Goal: Communication & Community: Answer question/provide support

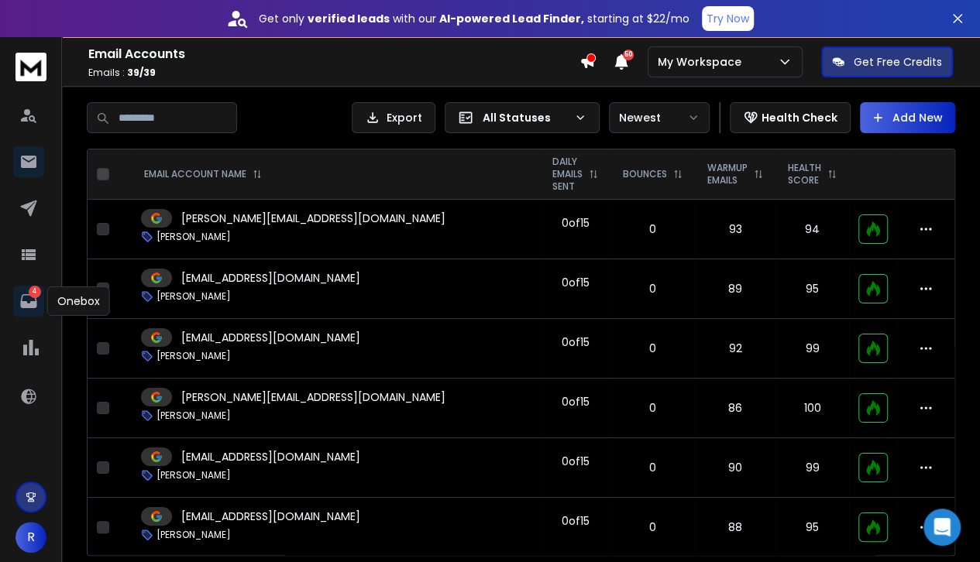
click at [32, 300] on icon at bounding box center [28, 301] width 19 height 19
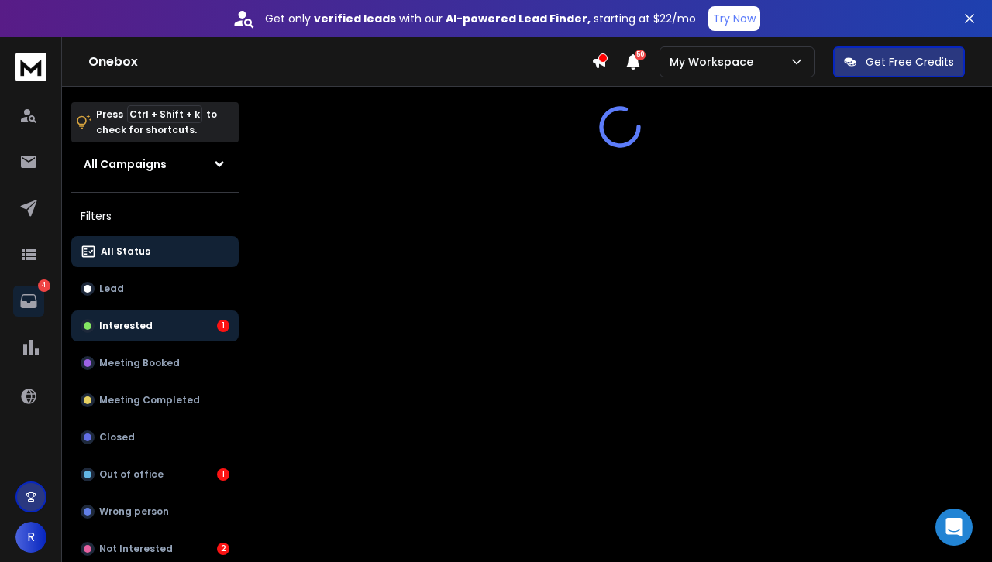
click at [163, 323] on button "Interested 1" at bounding box center [154, 326] width 167 height 31
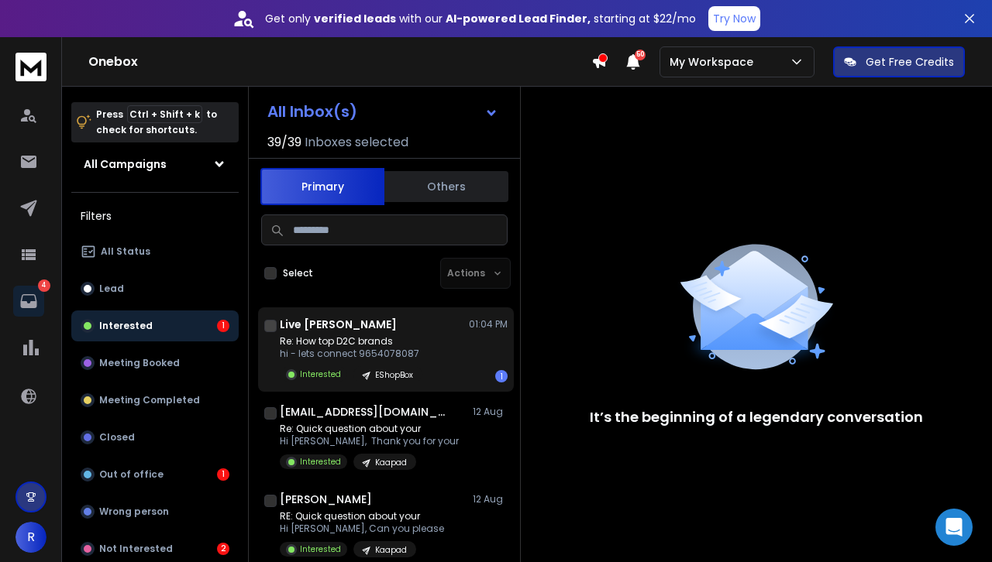
click at [337, 344] on p "Re: How top D2C brands" at bounding box center [351, 341] width 143 height 12
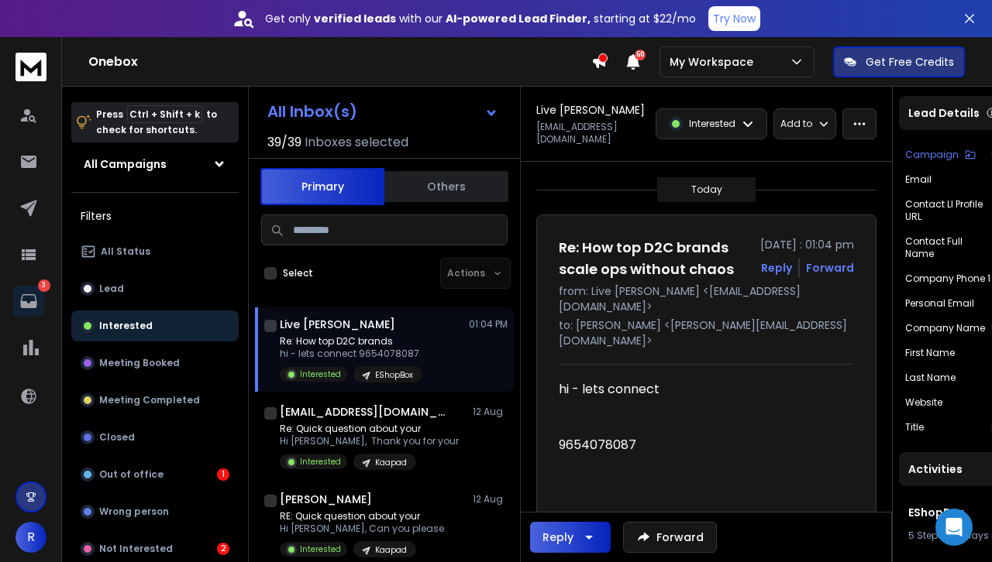
click at [792, 260] on button "Reply" at bounding box center [776, 267] width 31 height 15
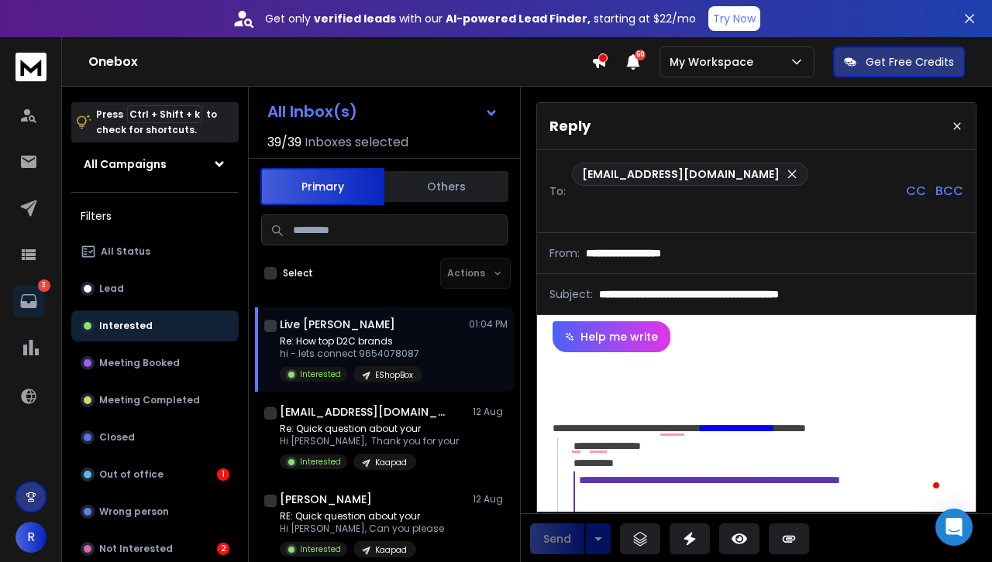
click at [908, 182] on p "CC" at bounding box center [916, 191] width 20 height 19
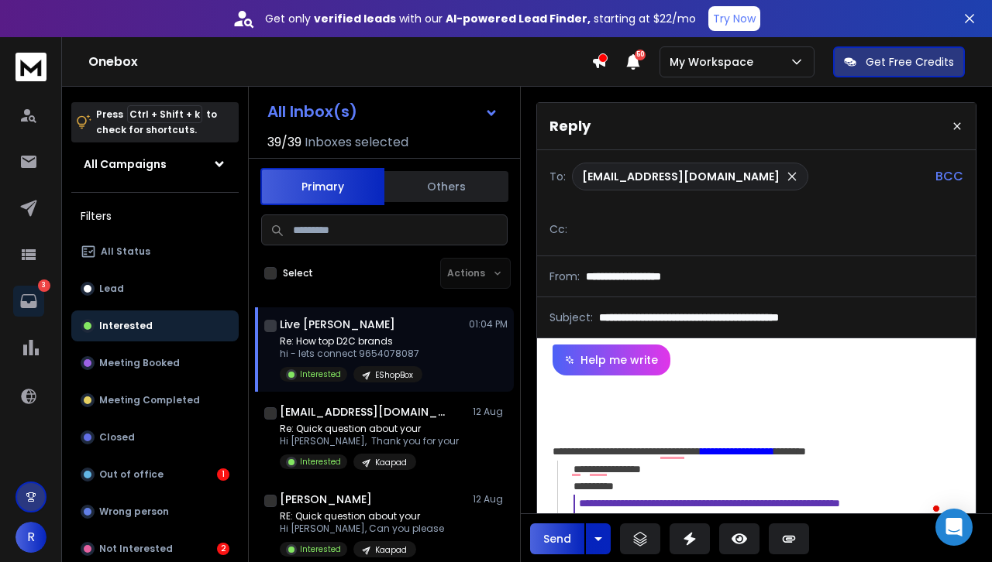
paste input "**********"
type input "**********"
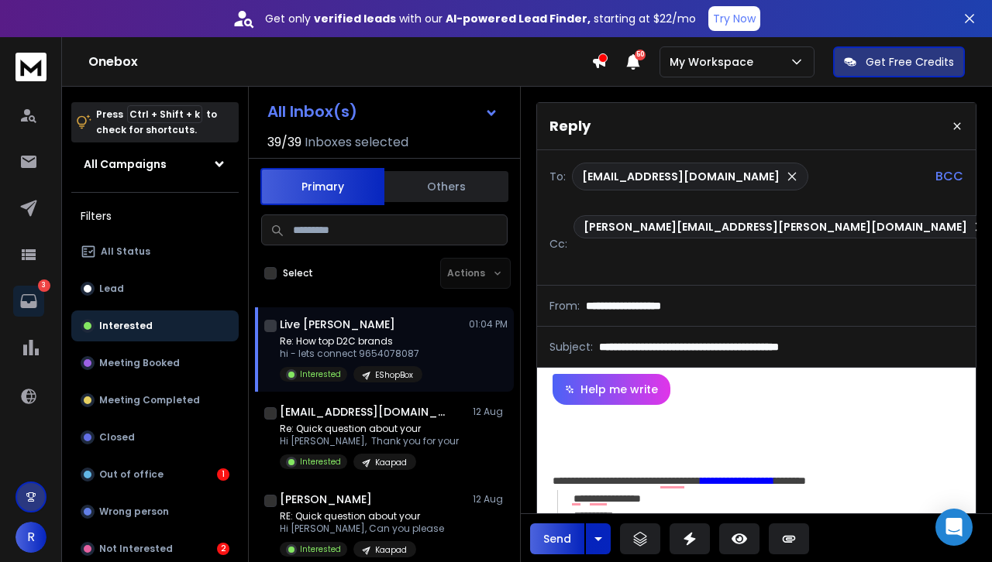
paste input "**********"
type input "**********"
click at [587, 405] on div "**********" at bounding box center [756, 485] width 438 height 160
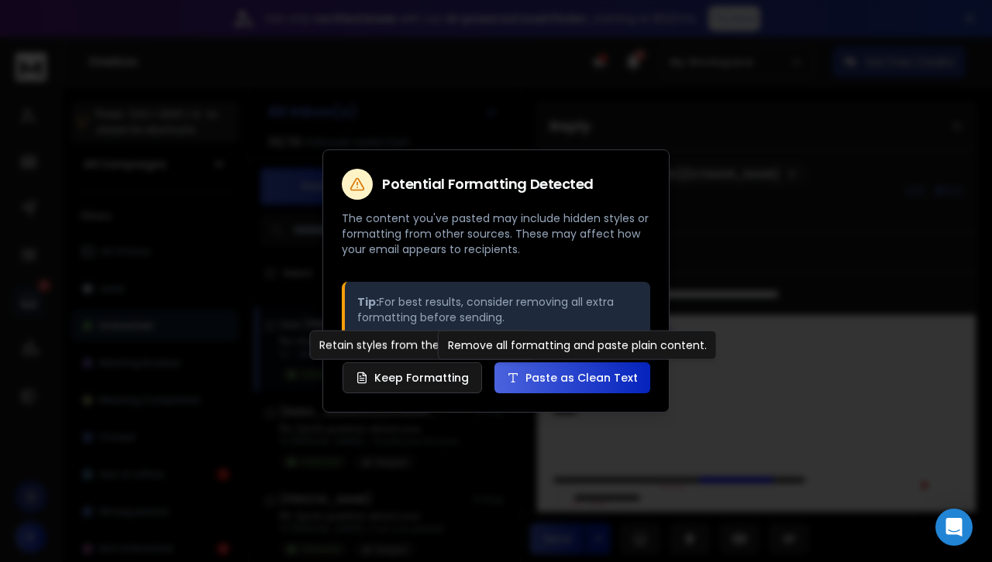
click at [567, 380] on button "Paste as Clean Text" at bounding box center [572, 378] width 156 height 31
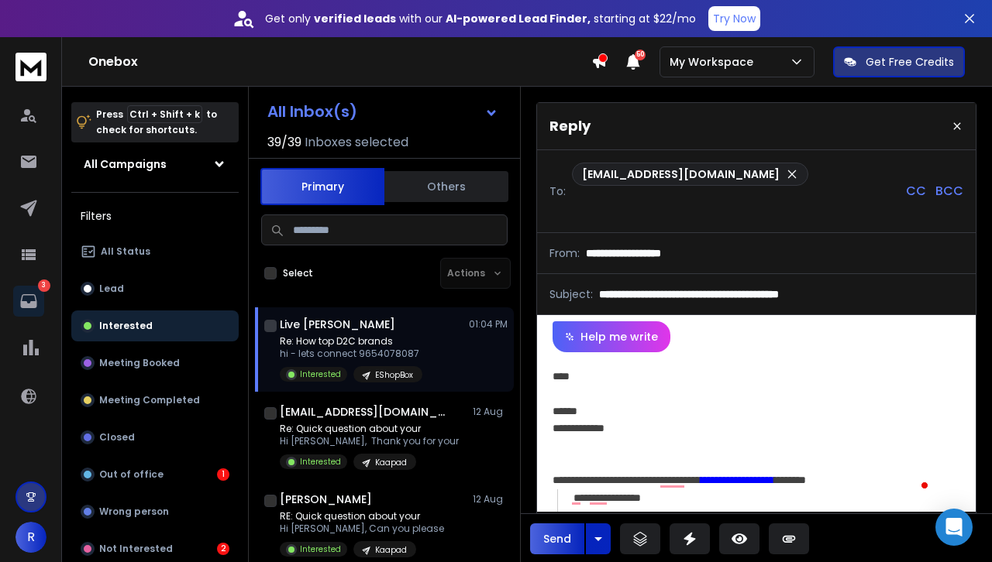
click at [573, 385] on div "To enrich screen reader interactions, please activate Accessibility in Grammarl…" at bounding box center [755, 393] width 407 height 17
drag, startPoint x: 551, startPoint y: 337, endPoint x: 641, endPoint y: 364, distance: 93.9
click at [641, 364] on div "**********" at bounding box center [756, 432] width 438 height 160
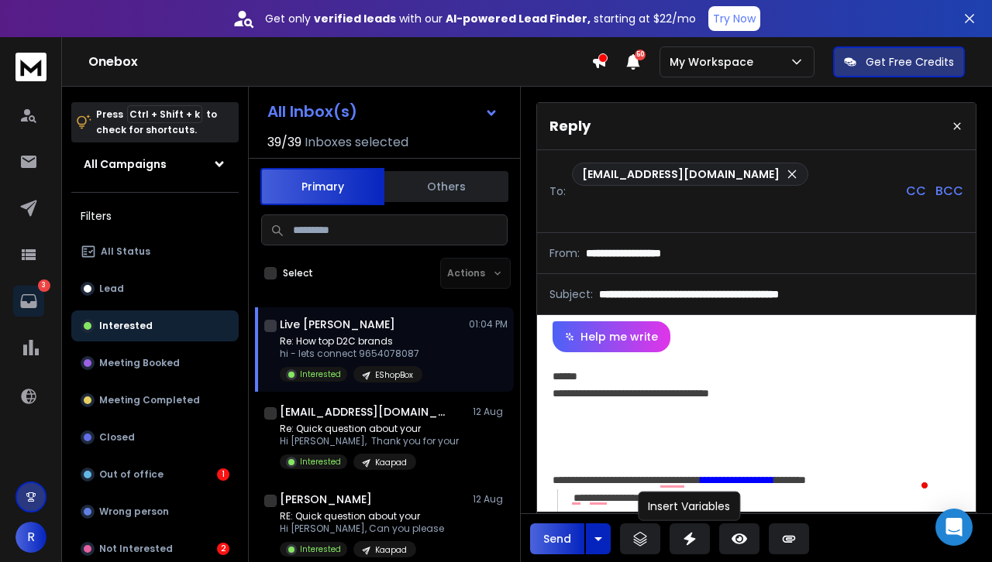
click at [686, 541] on icon at bounding box center [689, 538] width 15 height 15
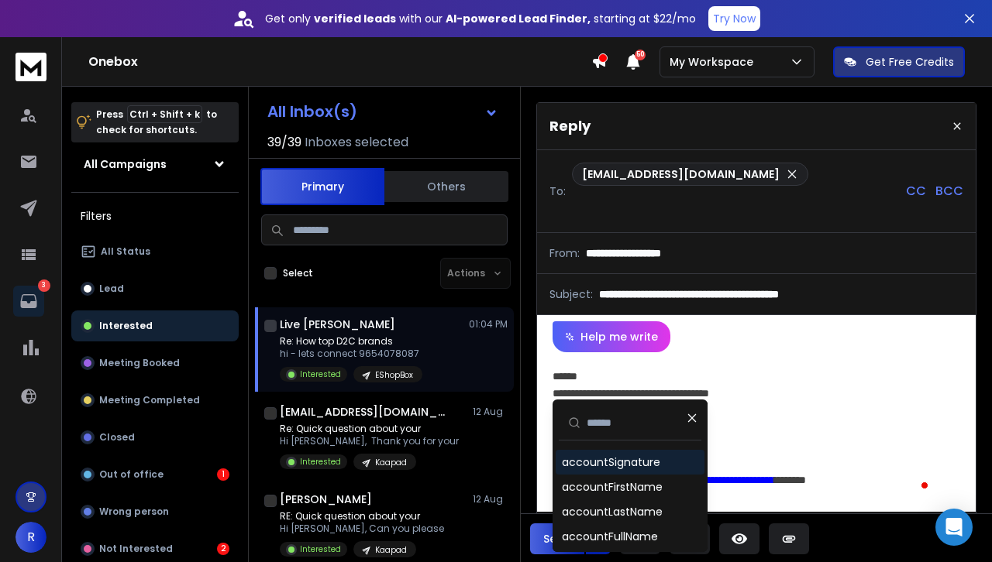
click at [631, 455] on div "accountSignature" at bounding box center [611, 462] width 98 height 15
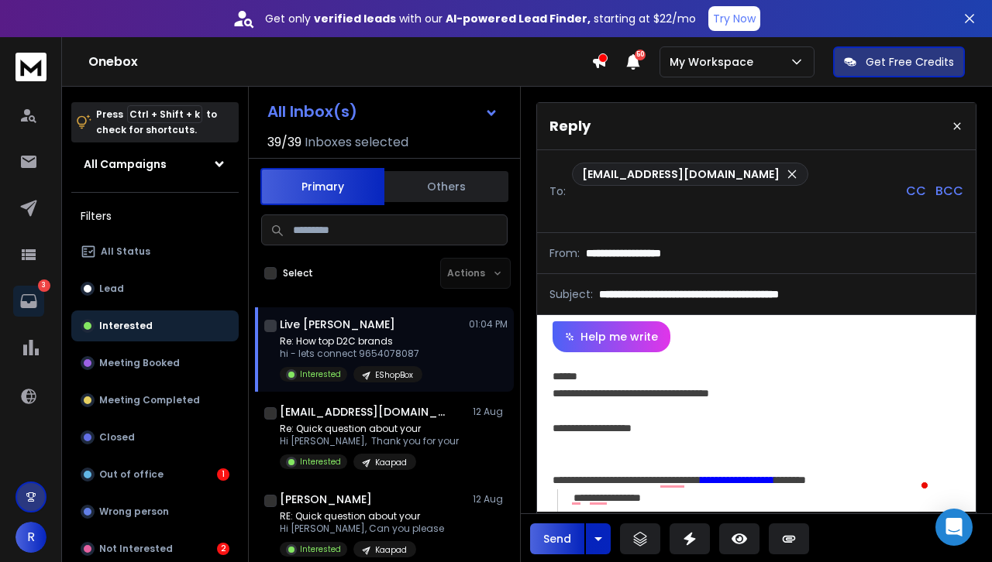
click at [764, 246] on input "**********" at bounding box center [774, 253] width 377 height 15
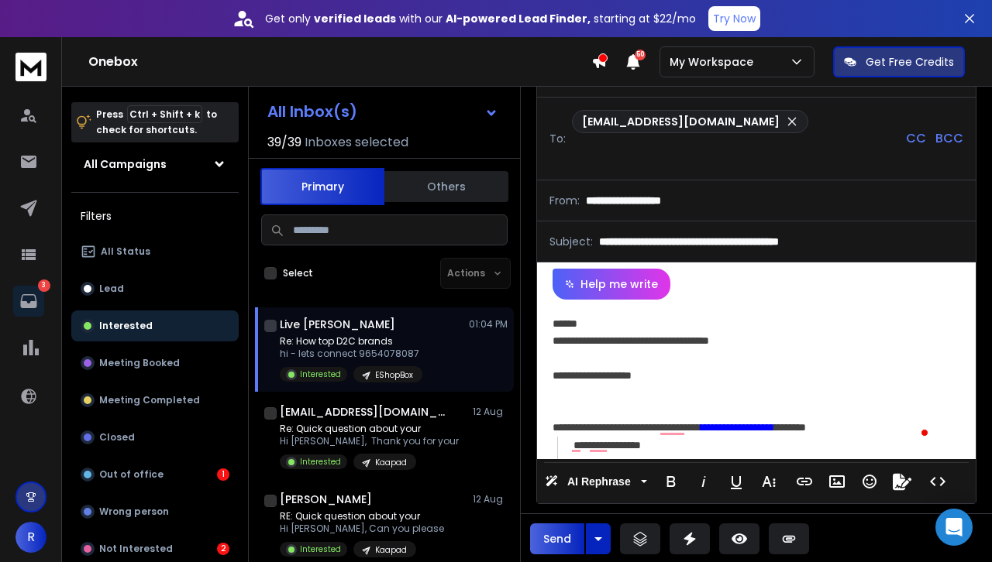
scroll to position [71, 0]
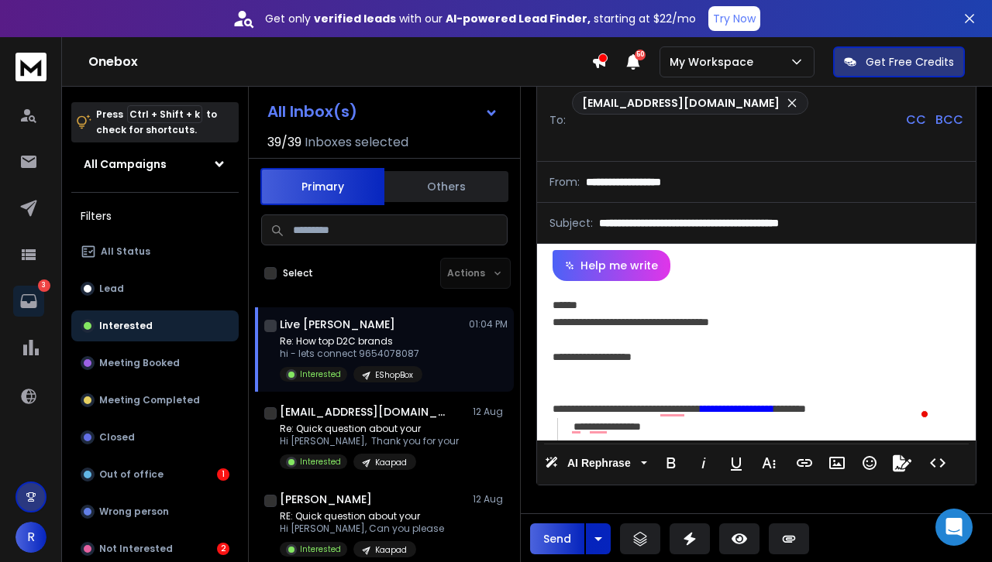
click at [906, 111] on p "CC" at bounding box center [916, 120] width 20 height 19
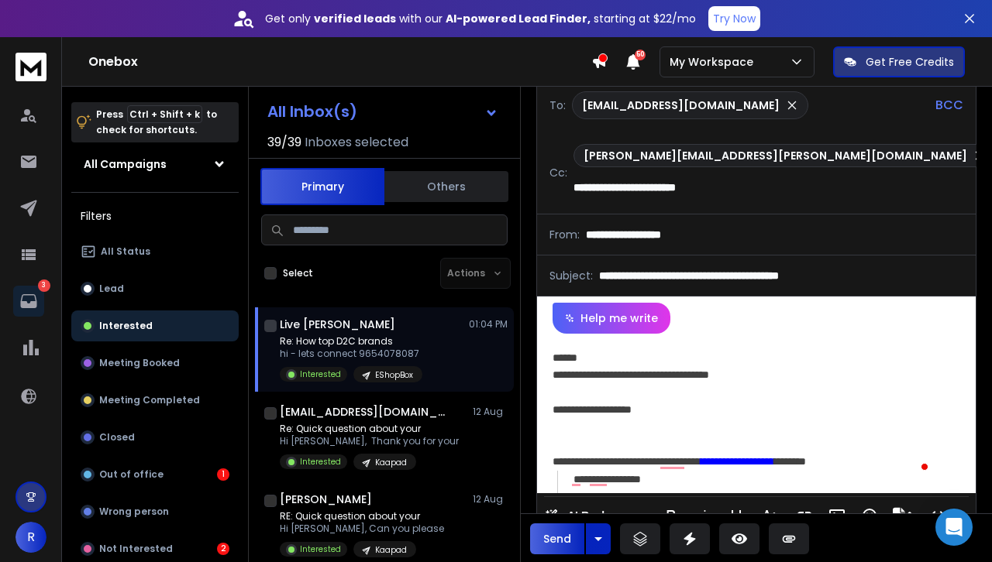
scroll to position [0, 37]
click at [942, 102] on p "BCC" at bounding box center [949, 105] width 28 height 19
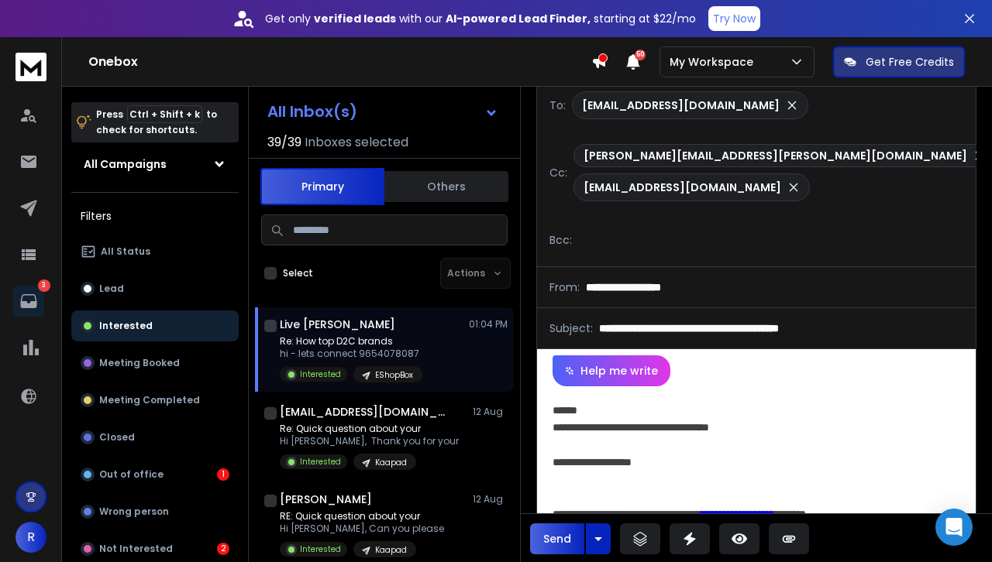
paste input "**********"
type input "**********"
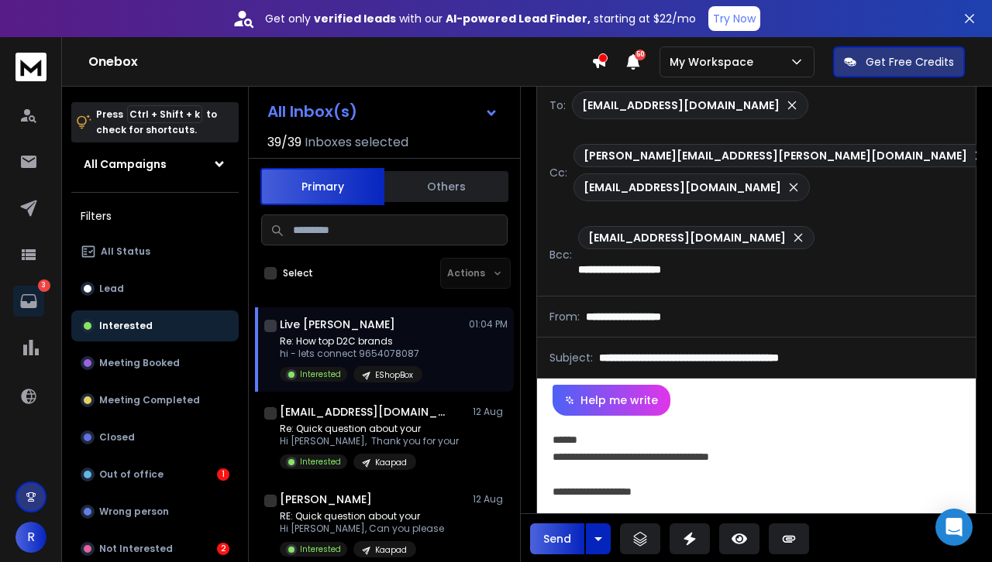
type input "**********"
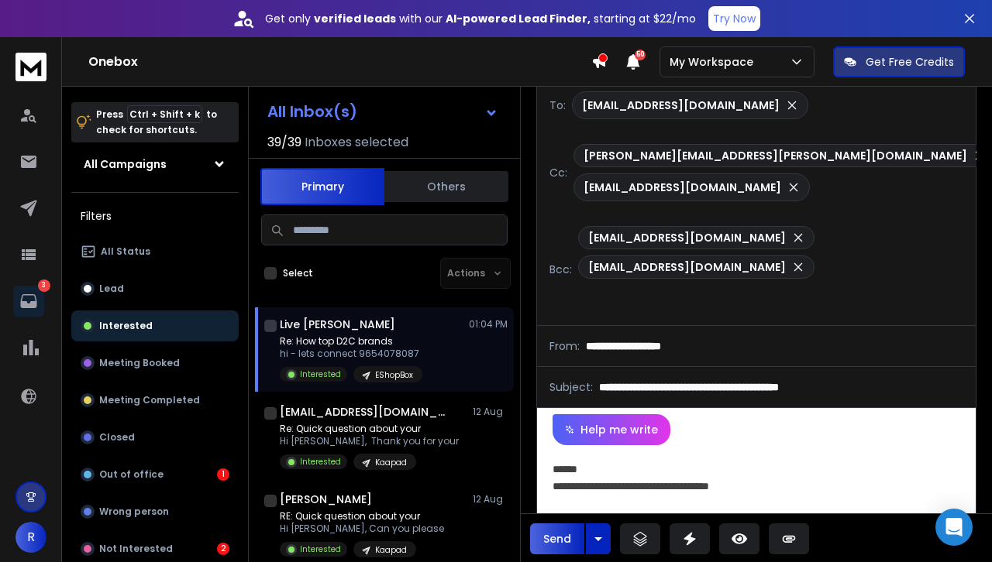
type input "*"
click at [794, 266] on icon at bounding box center [798, 267] width 9 height 9
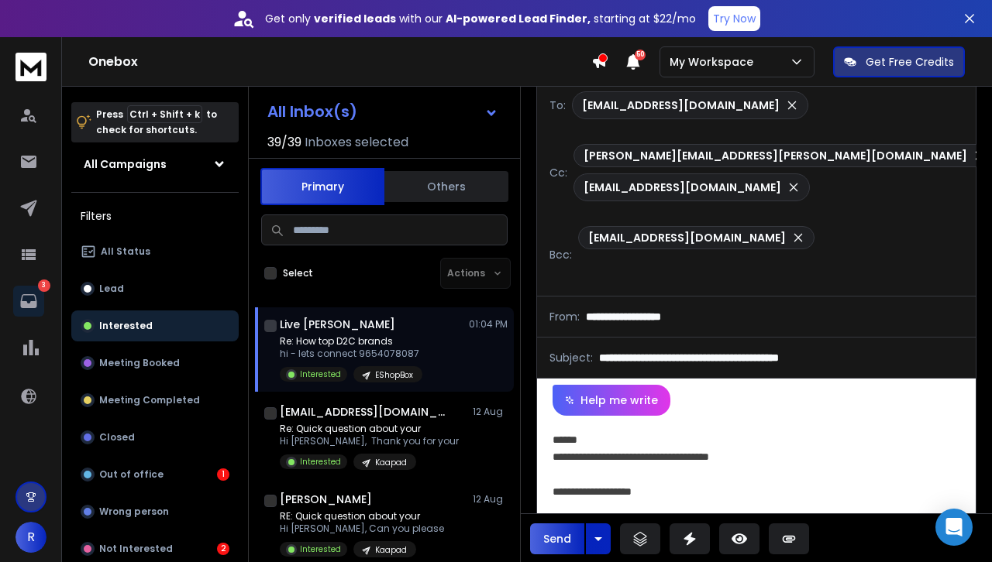
click at [723, 256] on input at bounding box center [650, 270] width 145 height 28
type input "**********"
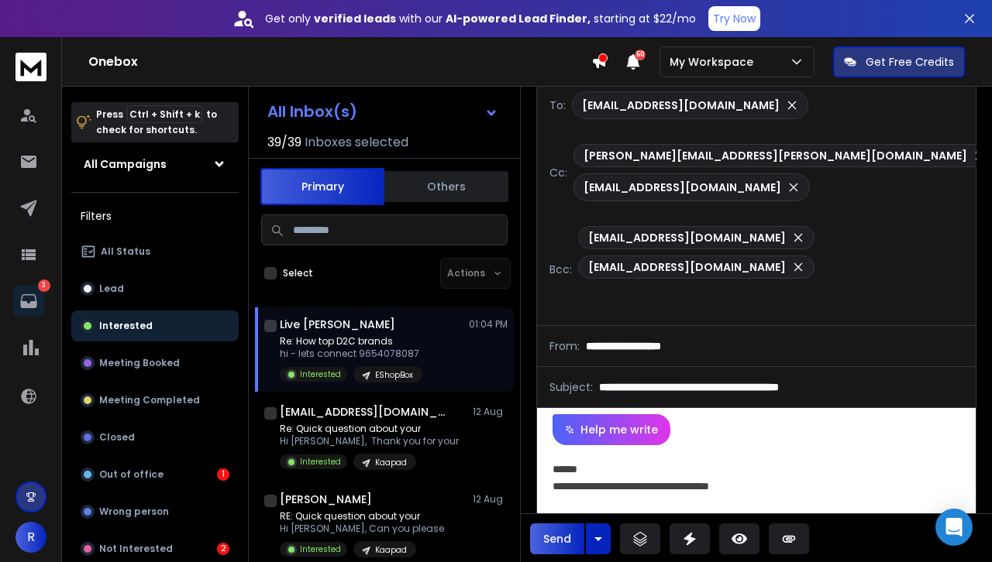
click at [550, 542] on button "Send" at bounding box center [557, 539] width 54 height 31
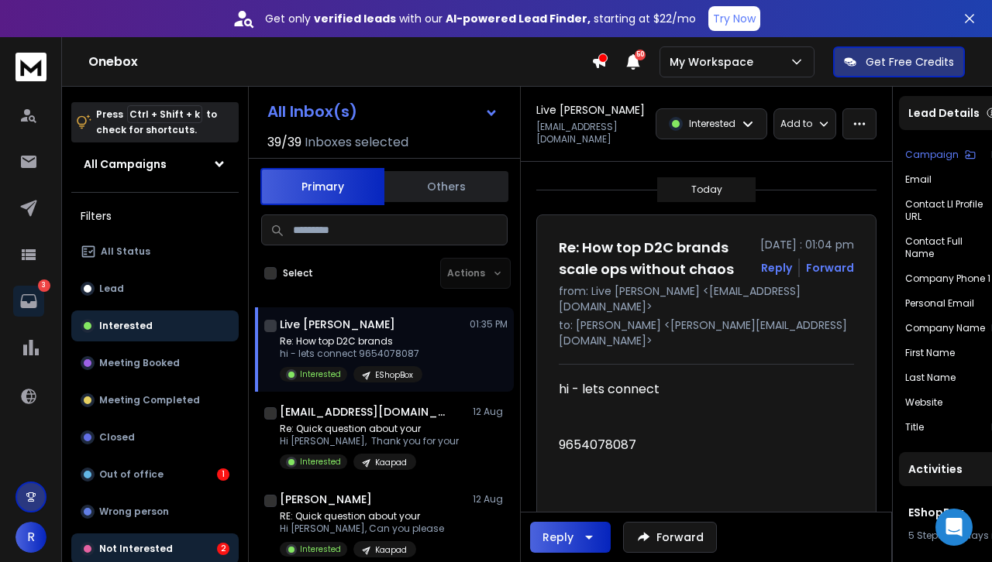
click at [171, 552] on button "Not Interested 2" at bounding box center [154, 549] width 167 height 31
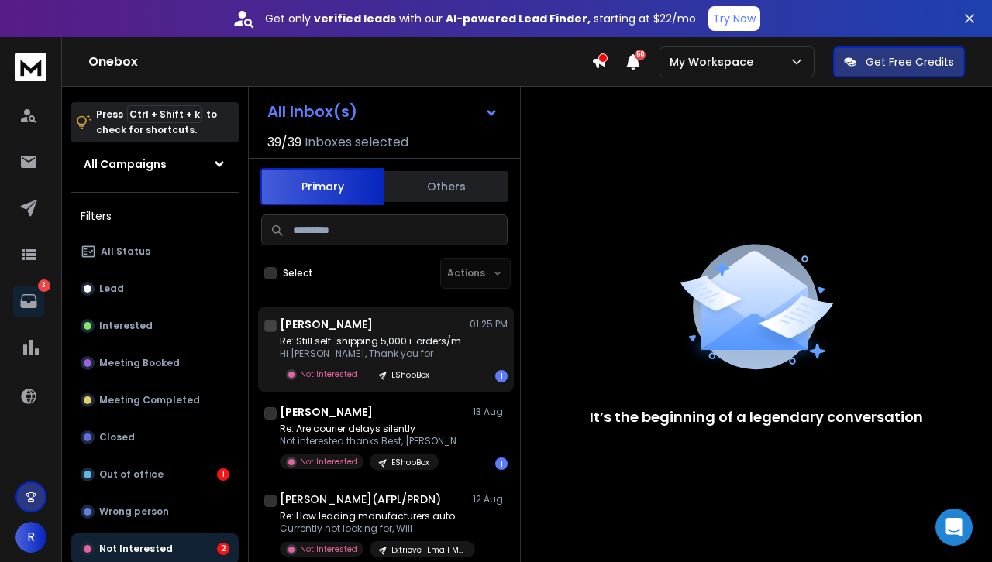
click at [390, 345] on p "Re: Still self-shipping 5,000+ orders/month?" at bounding box center [373, 341] width 186 height 12
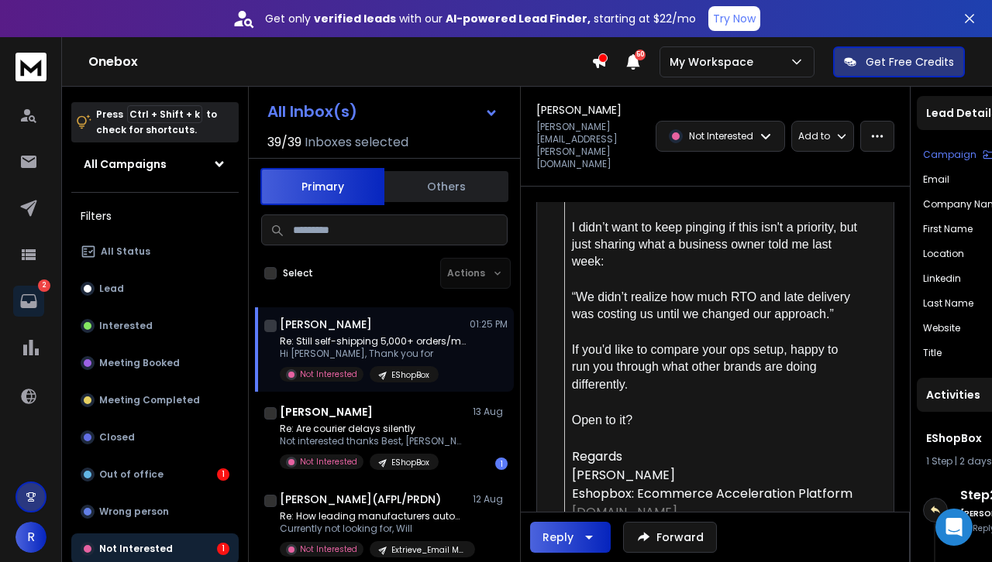
scroll to position [620, 0]
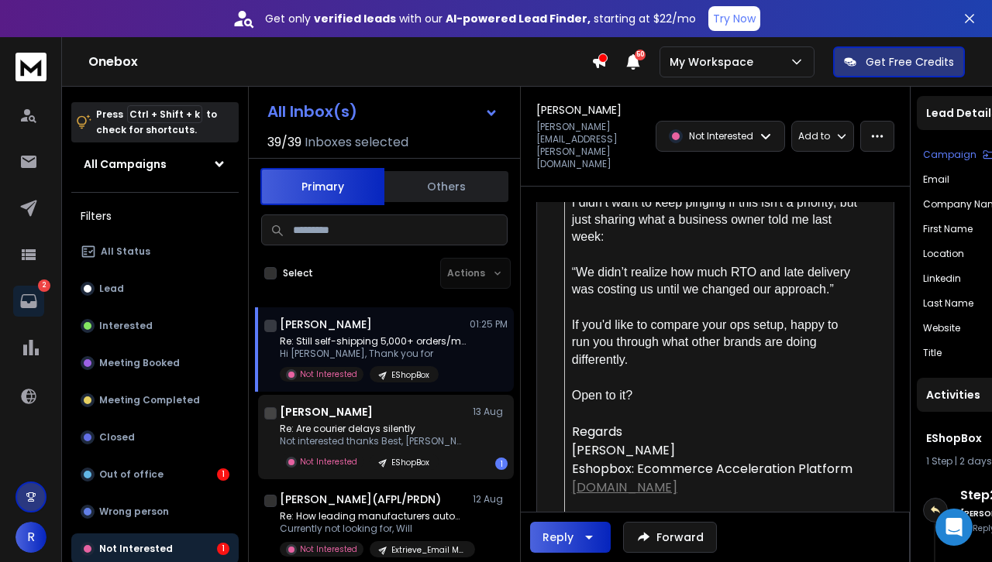
click at [356, 424] on p "Re: Are courier delays silently" at bounding box center [373, 429] width 186 height 12
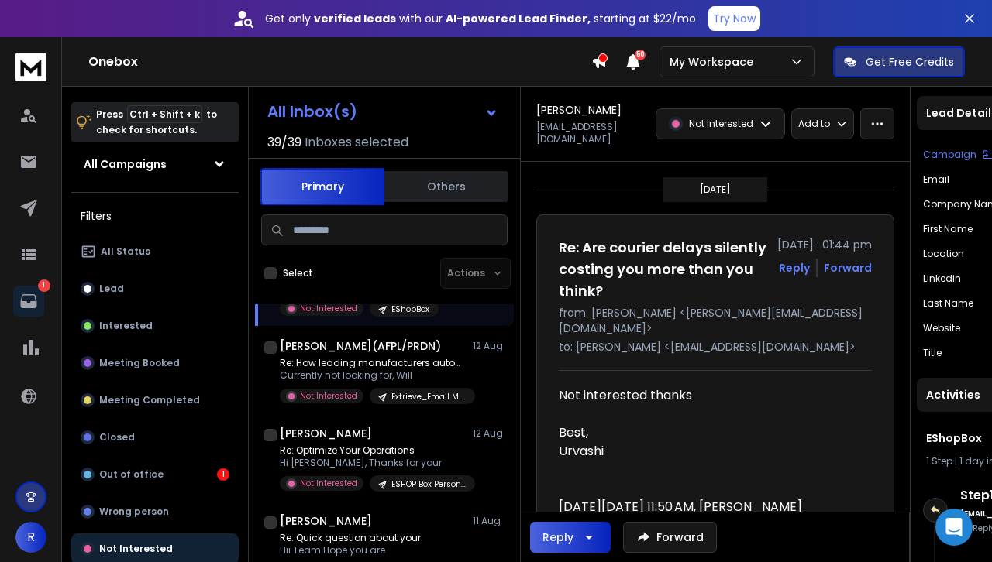
scroll to position [155, 0]
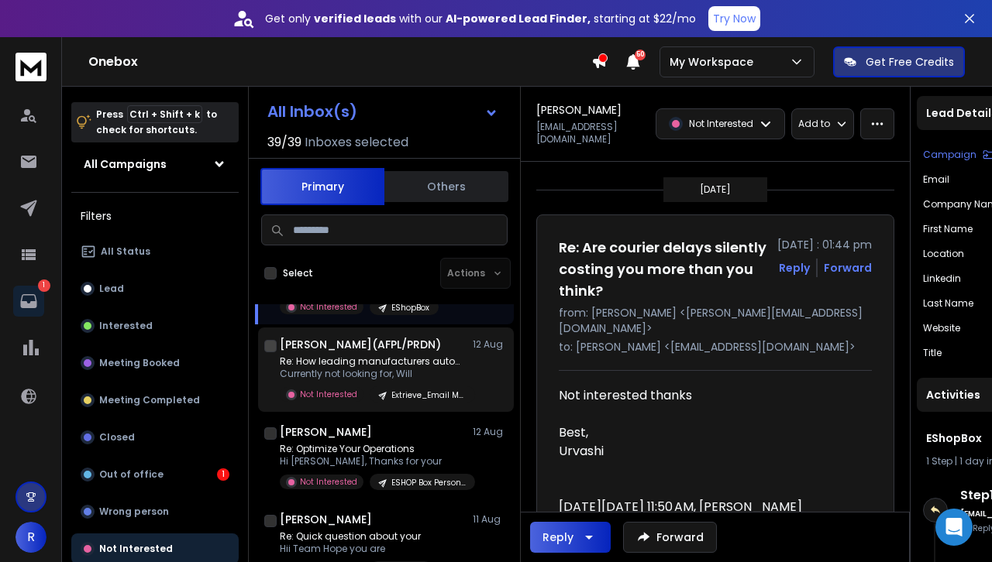
click at [362, 372] on p "Currently not looking for, Will" at bounding box center [373, 374] width 186 height 12
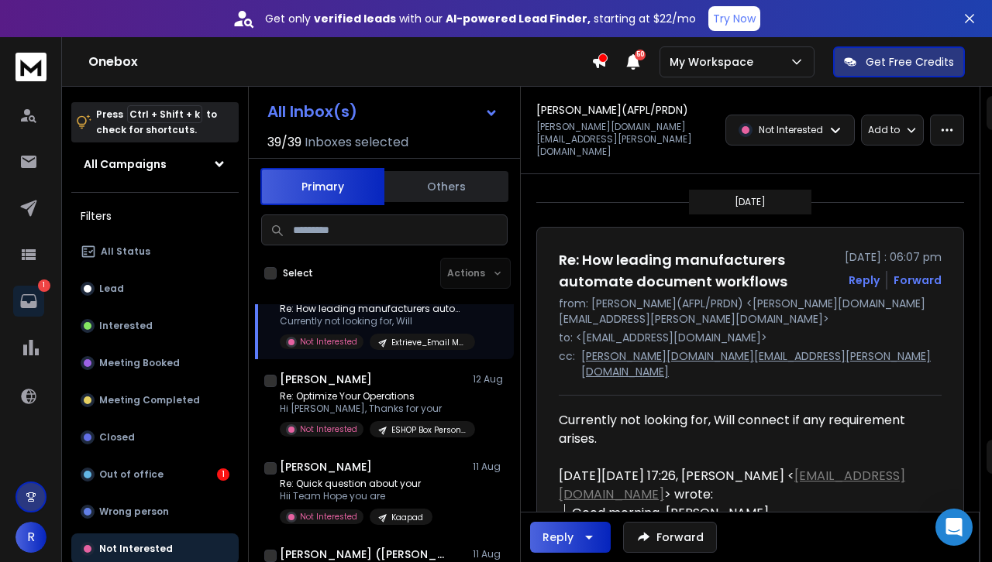
scroll to position [232, 0]
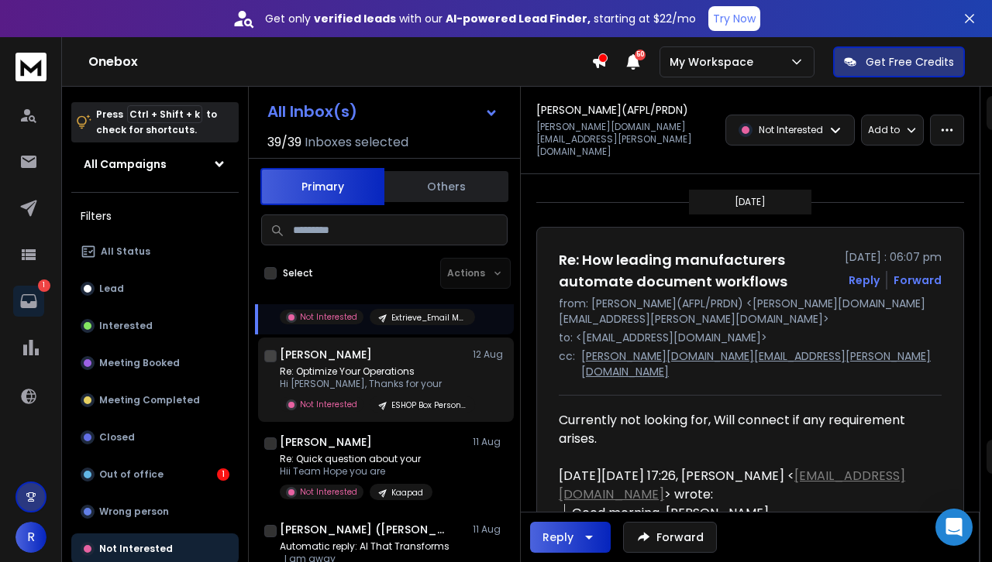
click at [364, 377] on p "Re: Optimize Your Operations" at bounding box center [373, 372] width 186 height 12
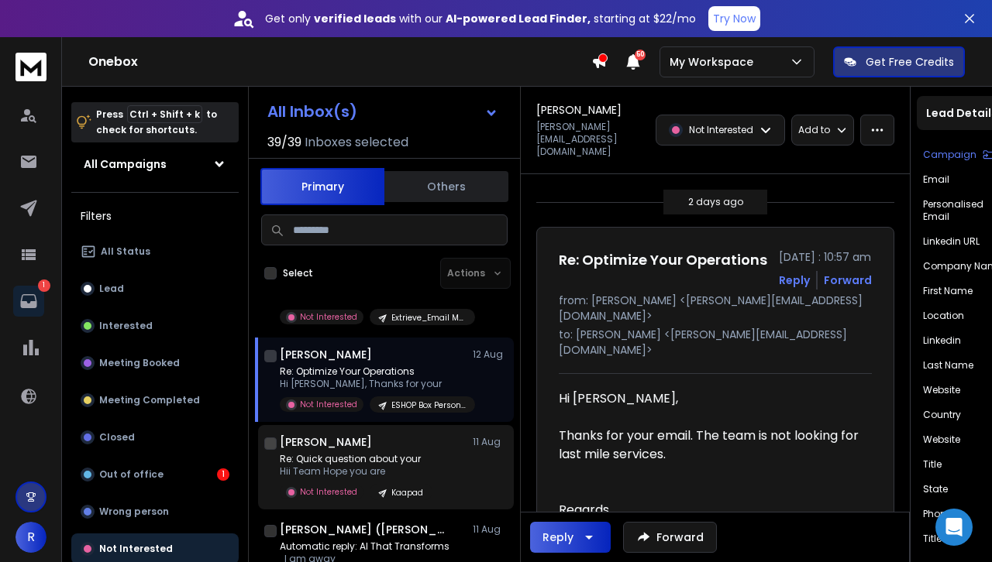
click at [404, 462] on p "Re: Quick question about your" at bounding box center [356, 459] width 153 height 12
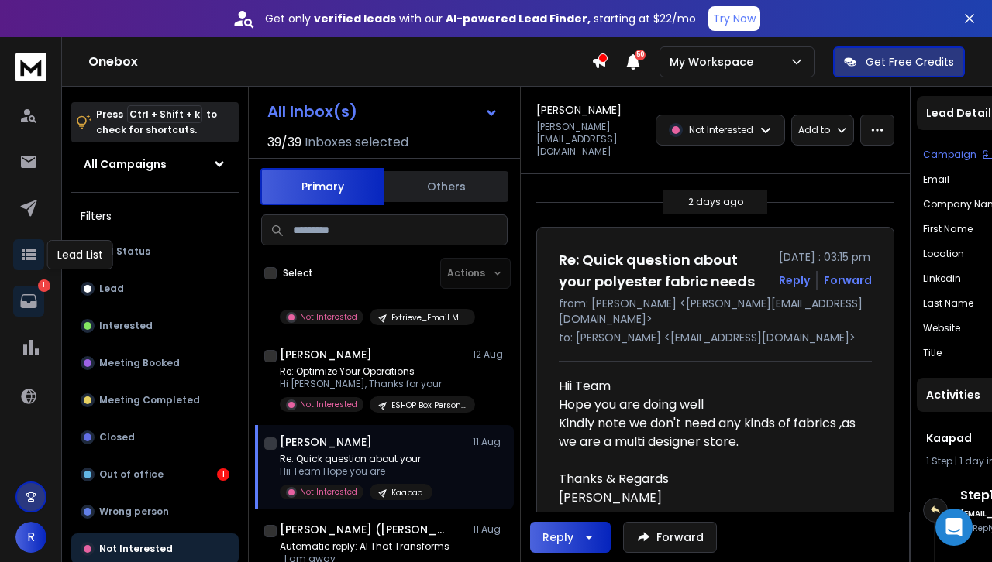
click at [33, 256] on icon at bounding box center [29, 254] width 14 height 11
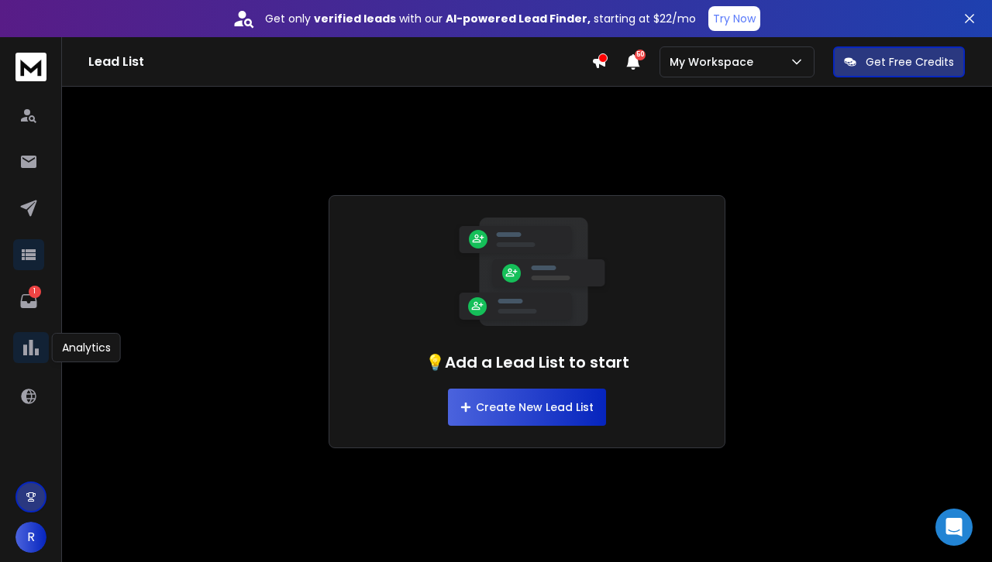
click at [31, 345] on icon at bounding box center [30, 347] width 15 height 15
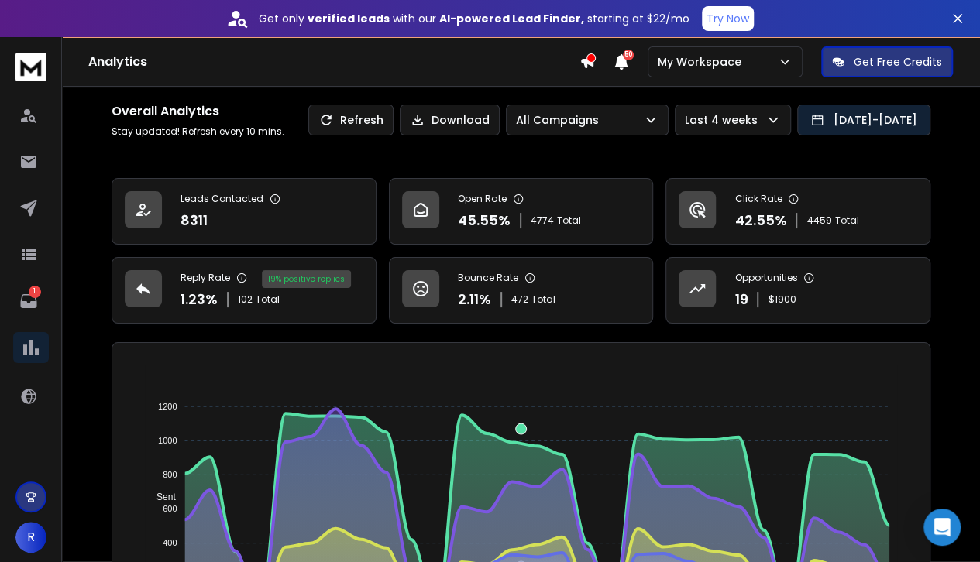
click at [798, 122] on button "[DATE] - [DATE]" at bounding box center [863, 120] width 133 height 31
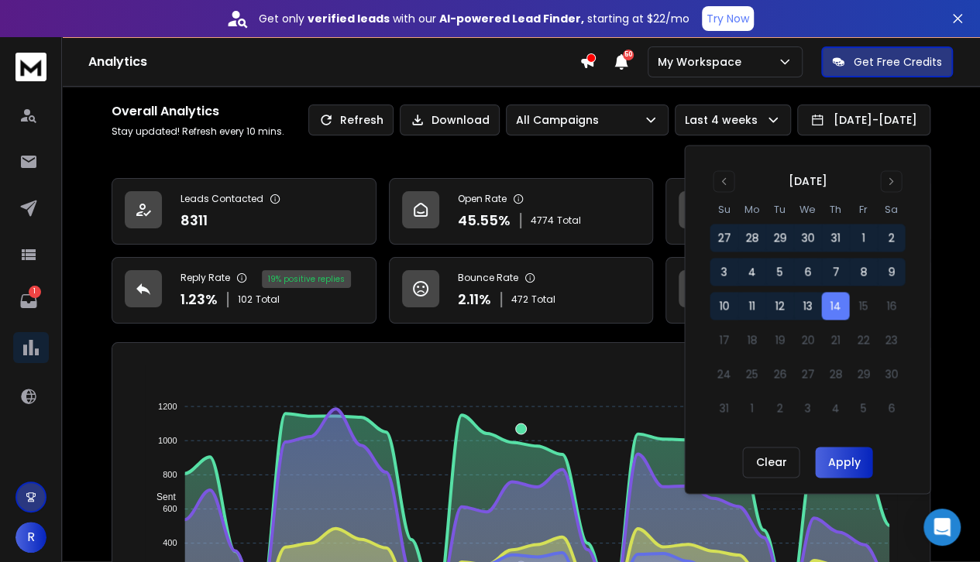
click at [775, 303] on button "12" at bounding box center [779, 307] width 28 height 28
click at [808, 128] on button "[DATE] - [DATE]" at bounding box center [863, 120] width 133 height 31
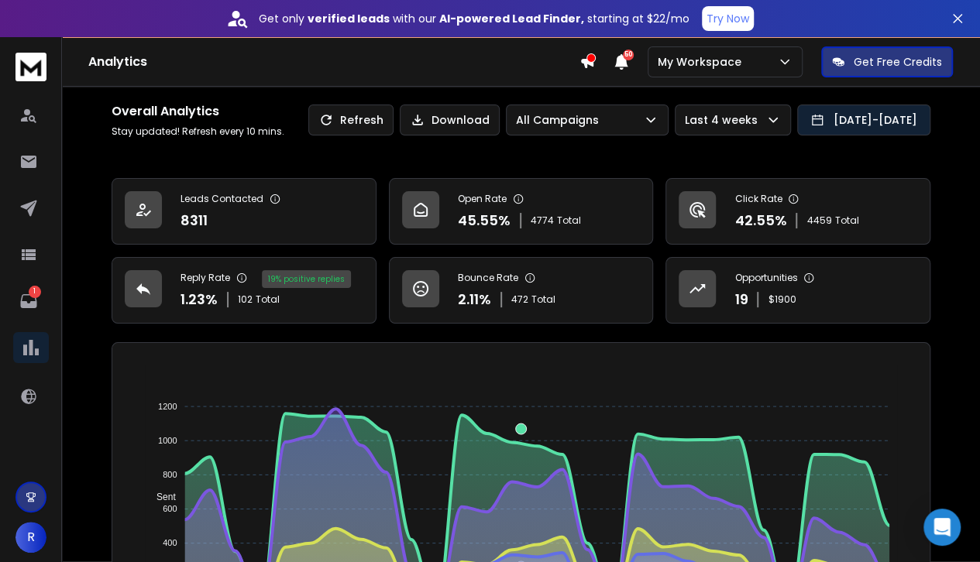
click at [799, 125] on button "[DATE] - [DATE]" at bounding box center [863, 120] width 133 height 31
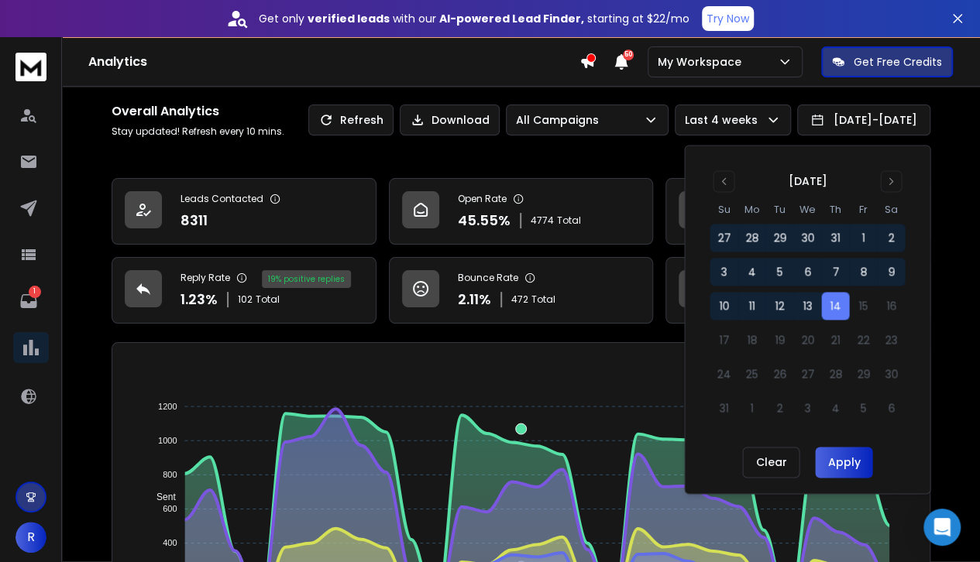
click at [785, 301] on button "12" at bounding box center [779, 307] width 28 height 28
click at [852, 459] on button "Apply" at bounding box center [843, 463] width 57 height 31
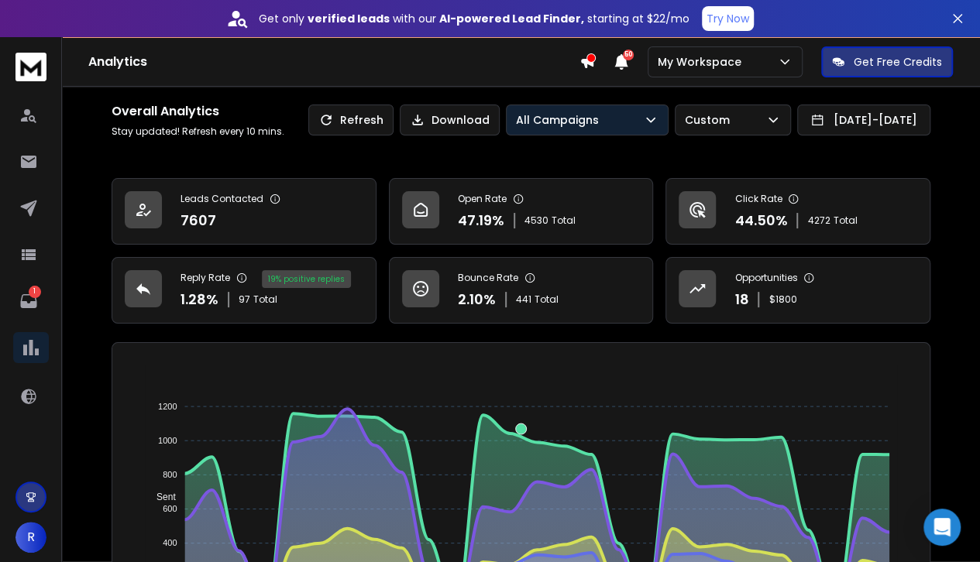
click at [643, 124] on icon at bounding box center [650, 119] width 15 height 15
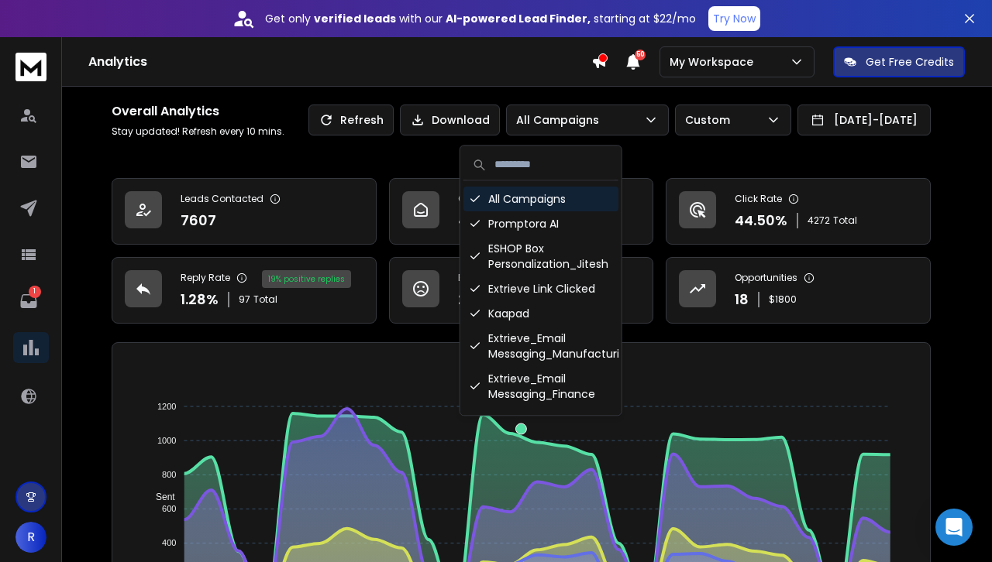
click at [513, 200] on div "All Campaigns" at bounding box center [540, 199] width 155 height 25
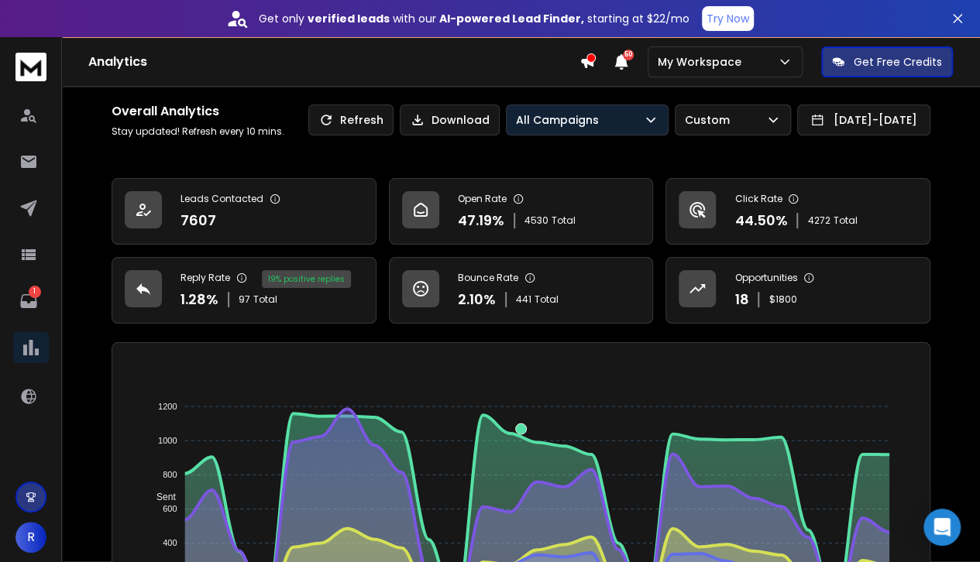
click at [643, 122] on icon at bounding box center [650, 119] width 15 height 15
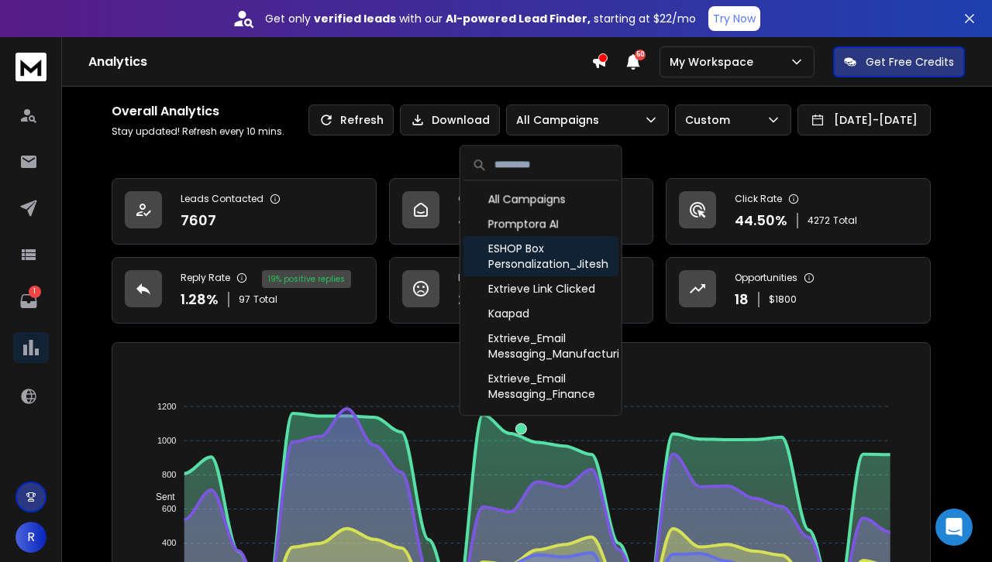
click at [568, 249] on div "ESHOP Box Personalization_Jitesh" at bounding box center [540, 256] width 155 height 40
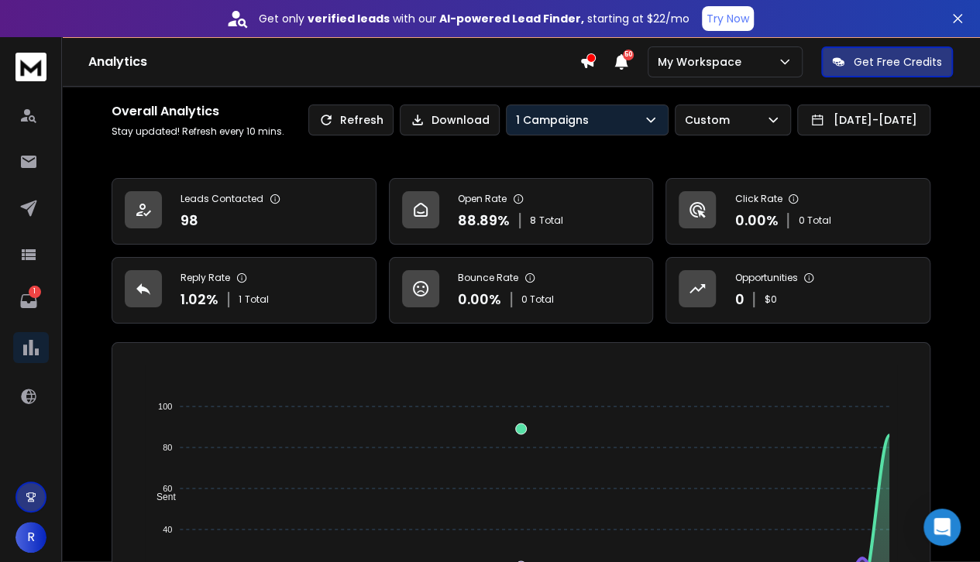
click at [643, 123] on icon at bounding box center [650, 119] width 15 height 15
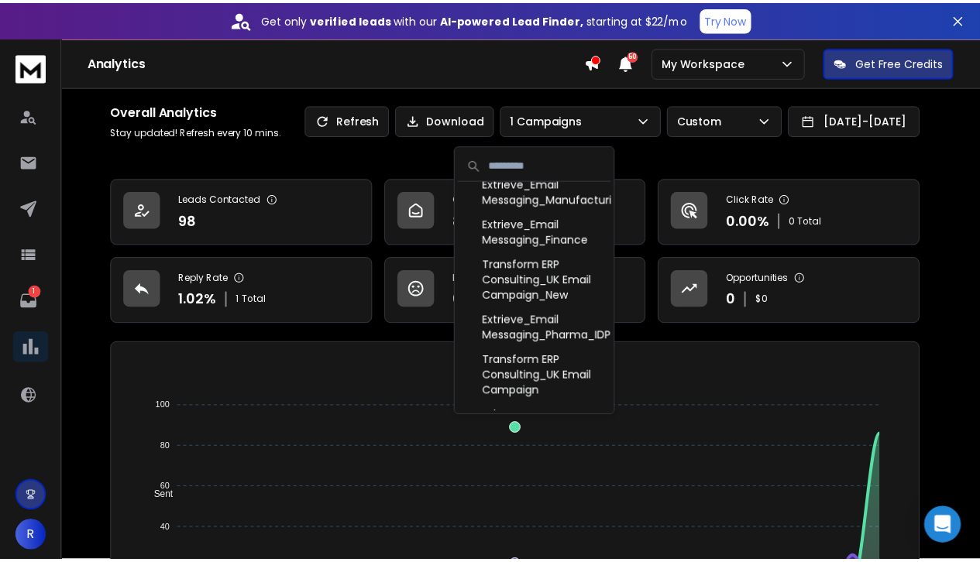
scroll to position [232, 0]
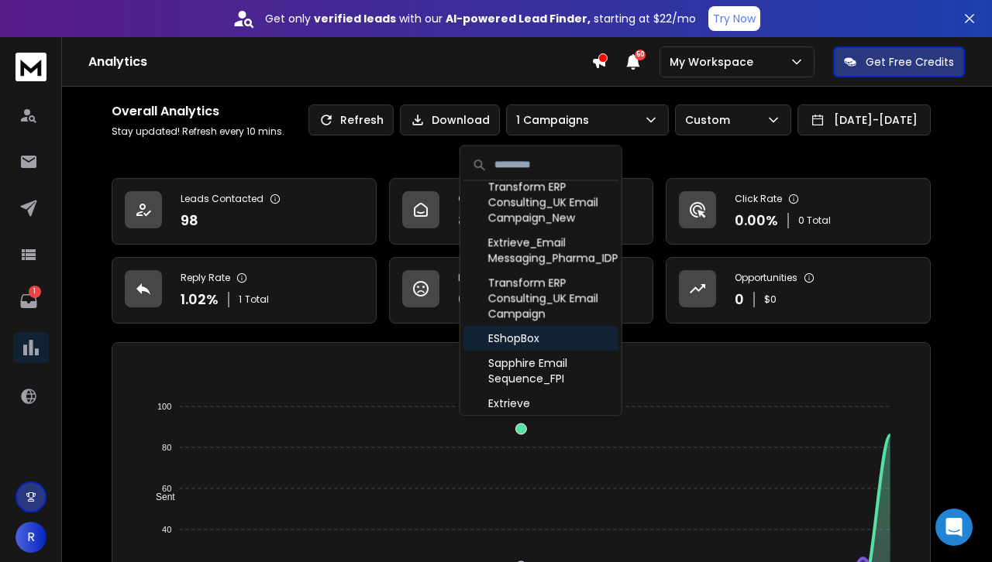
click at [542, 333] on div "EShopBox" at bounding box center [540, 338] width 155 height 25
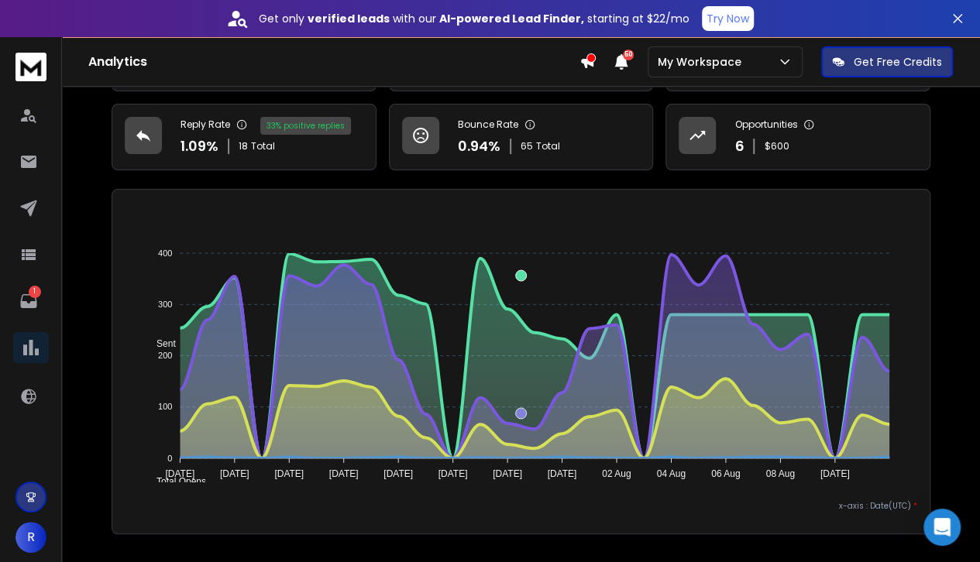
scroll to position [155, 0]
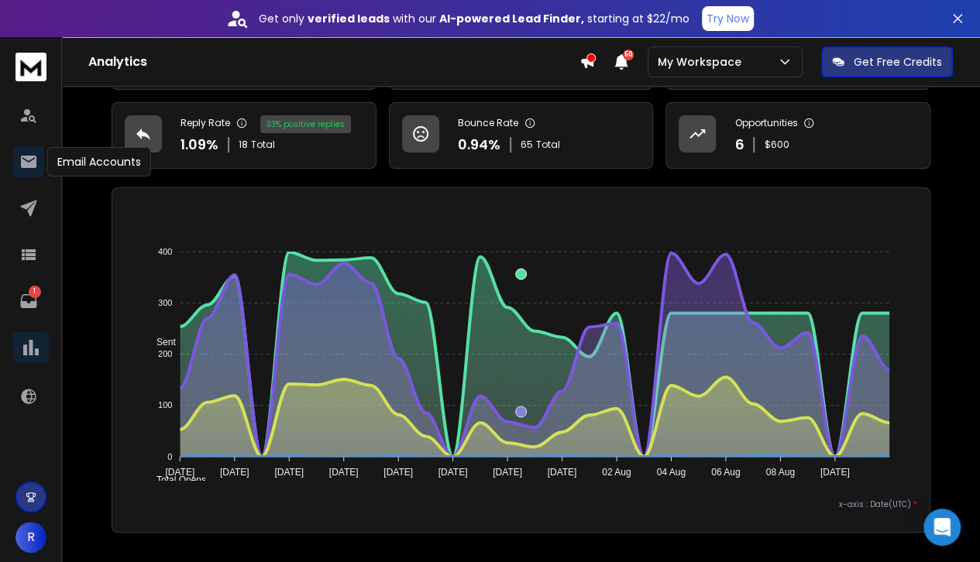
click at [18, 155] on link at bounding box center [28, 161] width 31 height 31
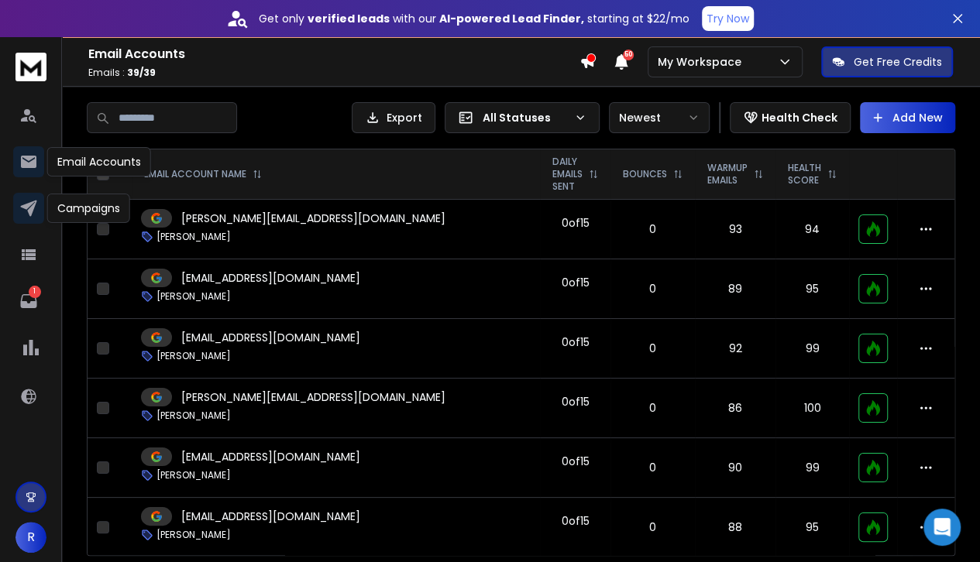
click at [34, 205] on icon at bounding box center [28, 208] width 16 height 16
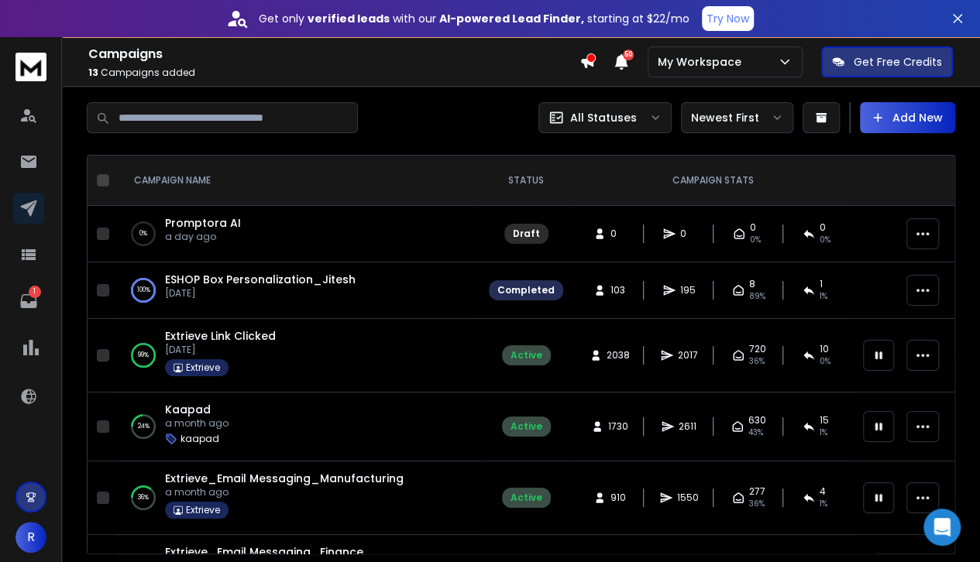
click at [249, 277] on span "ESHOP Box Personalization_Jitesh" at bounding box center [260, 279] width 191 height 15
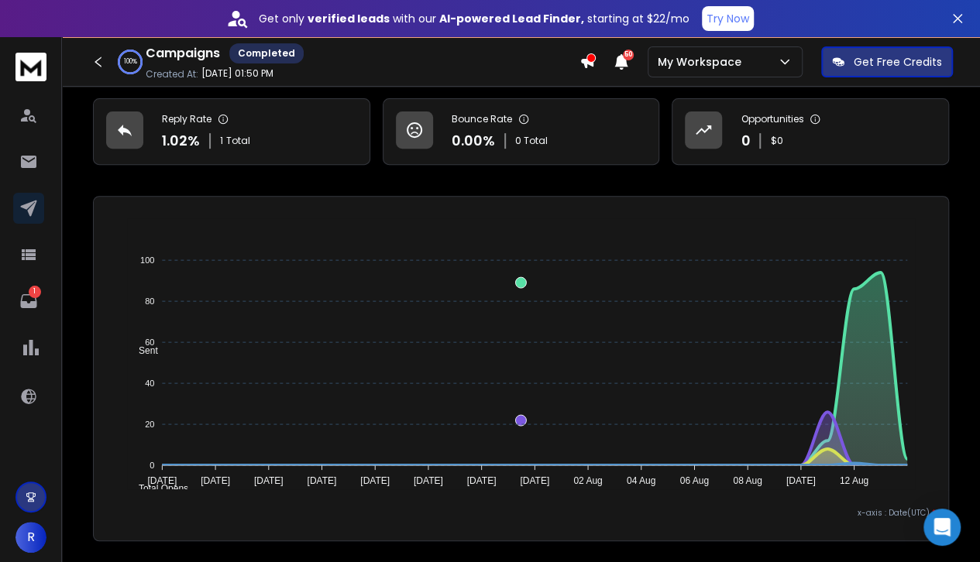
scroll to position [155, 0]
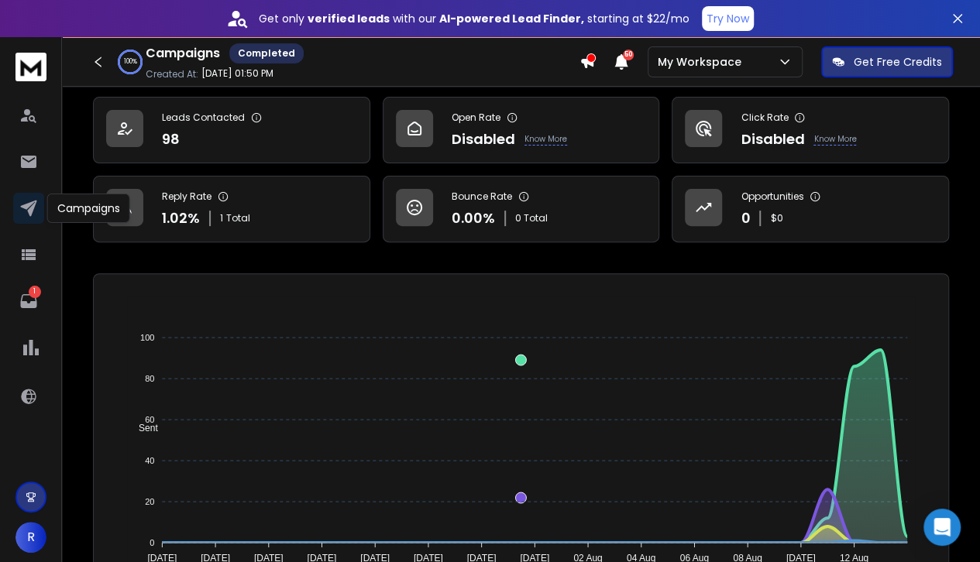
click at [39, 212] on link at bounding box center [28, 208] width 31 height 31
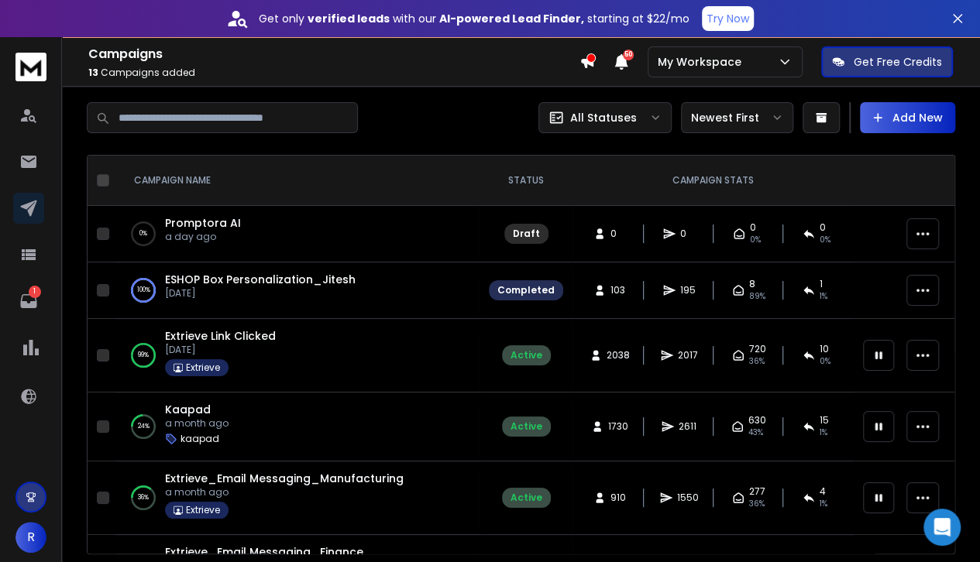
click at [223, 281] on span "ESHOP Box Personalization_Jitesh" at bounding box center [260, 279] width 191 height 15
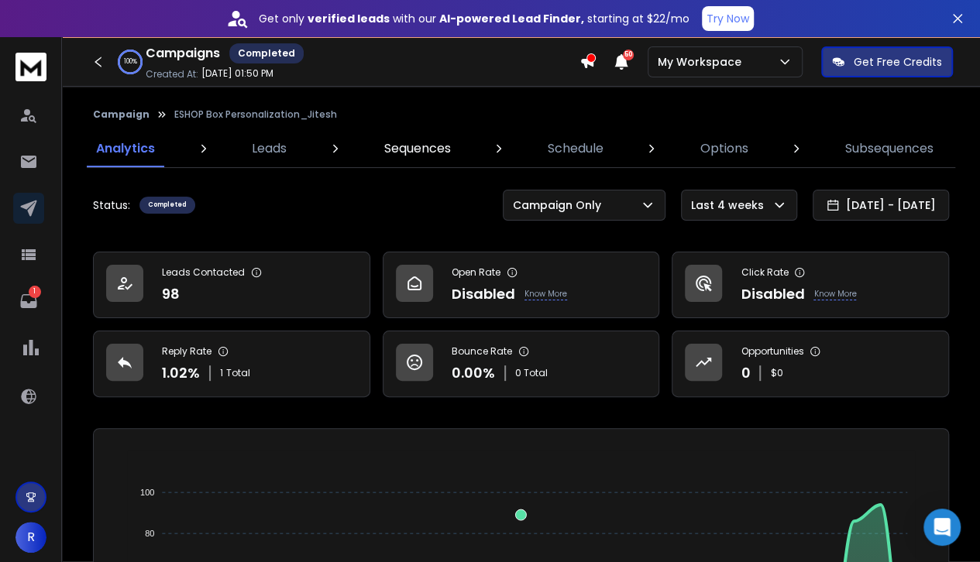
click at [420, 154] on p "Sequences" at bounding box center [416, 148] width 67 height 19
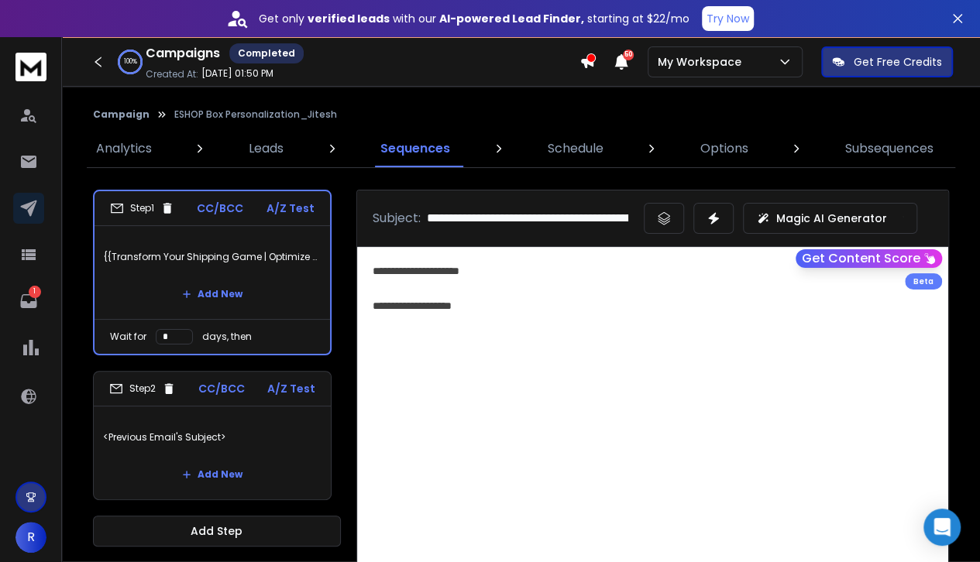
click at [277, 453] on p "<Previous Email's Subject>" at bounding box center [212, 437] width 218 height 43
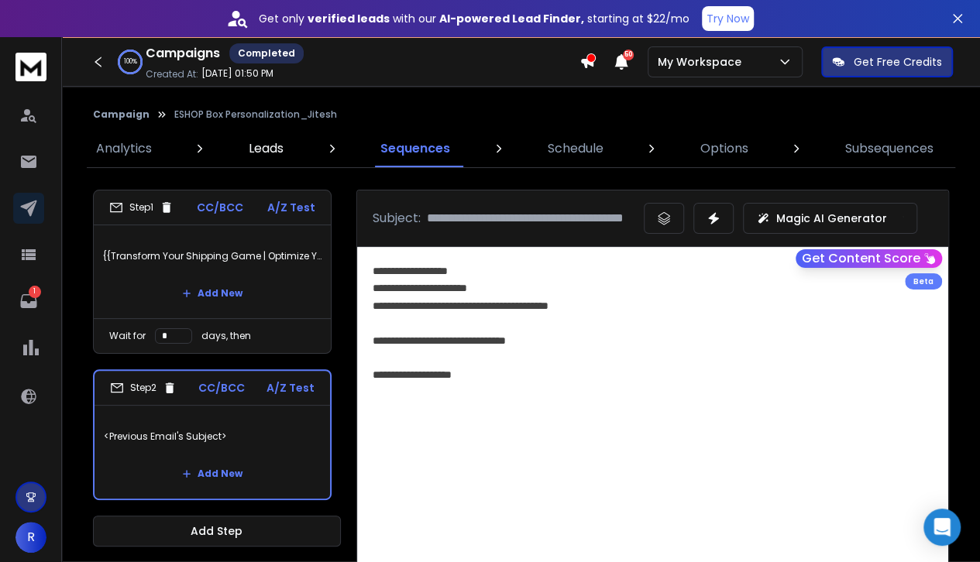
click at [271, 152] on p "Leads" at bounding box center [266, 148] width 35 height 19
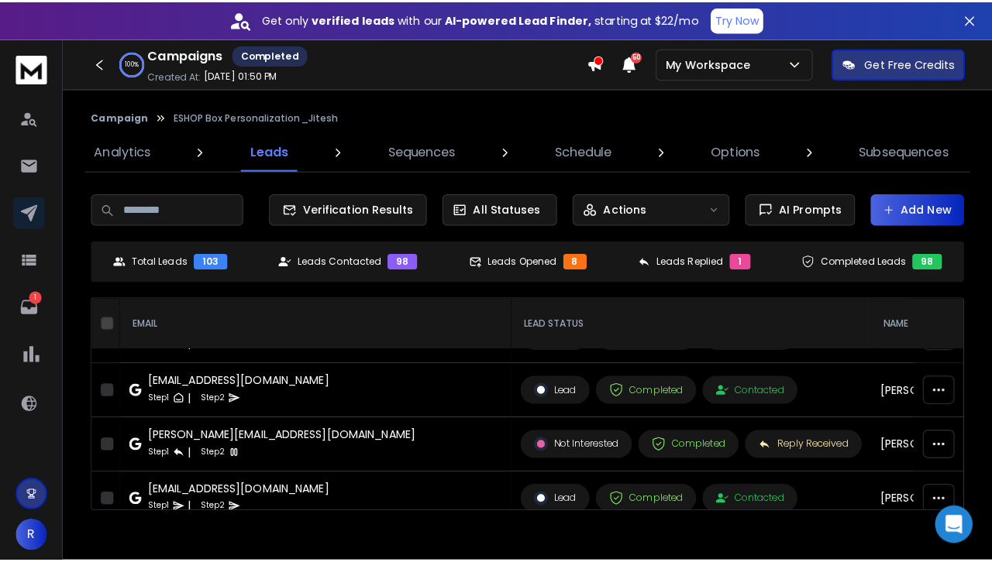
scroll to position [542, 0]
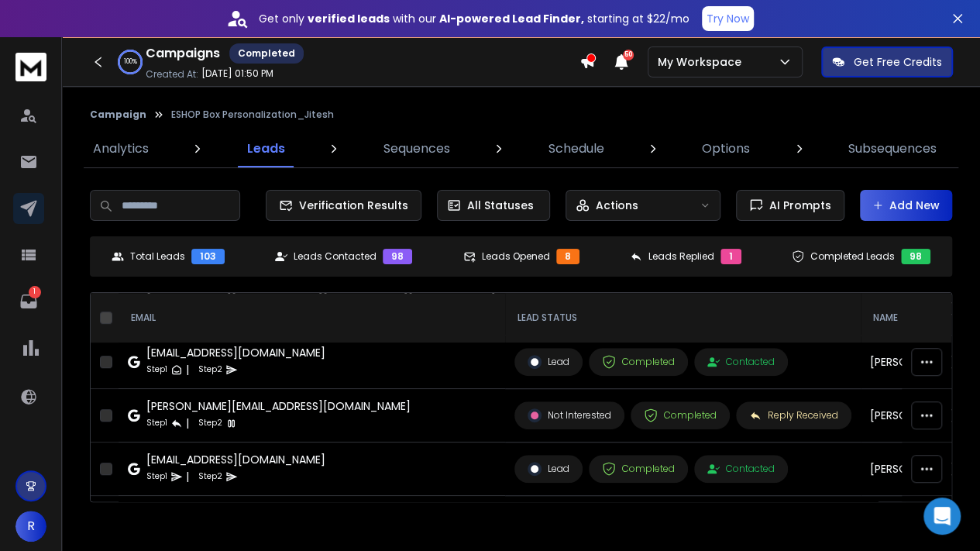
click at [749, 409] on div "Reply Received" at bounding box center [793, 415] width 89 height 12
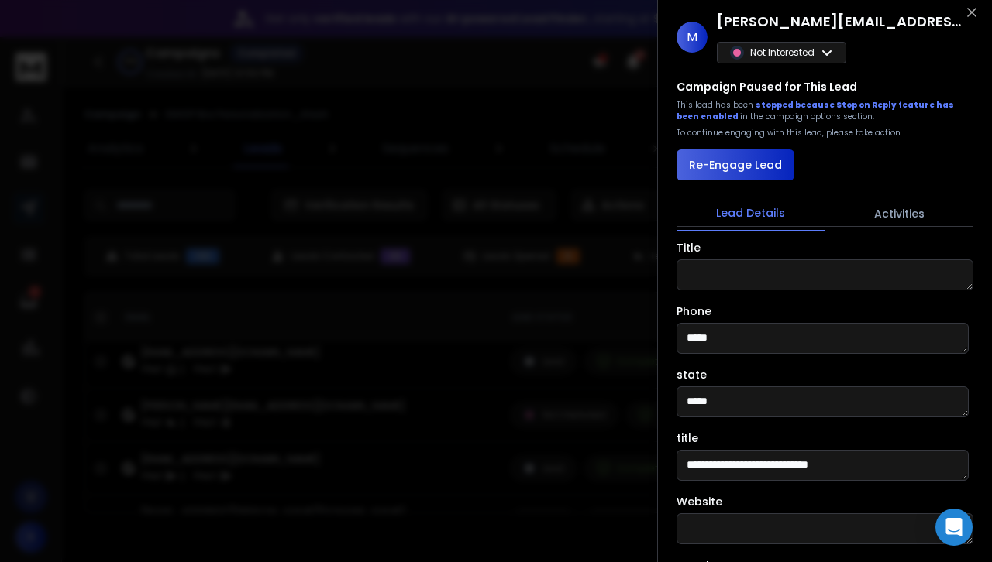
scroll to position [0, 0]
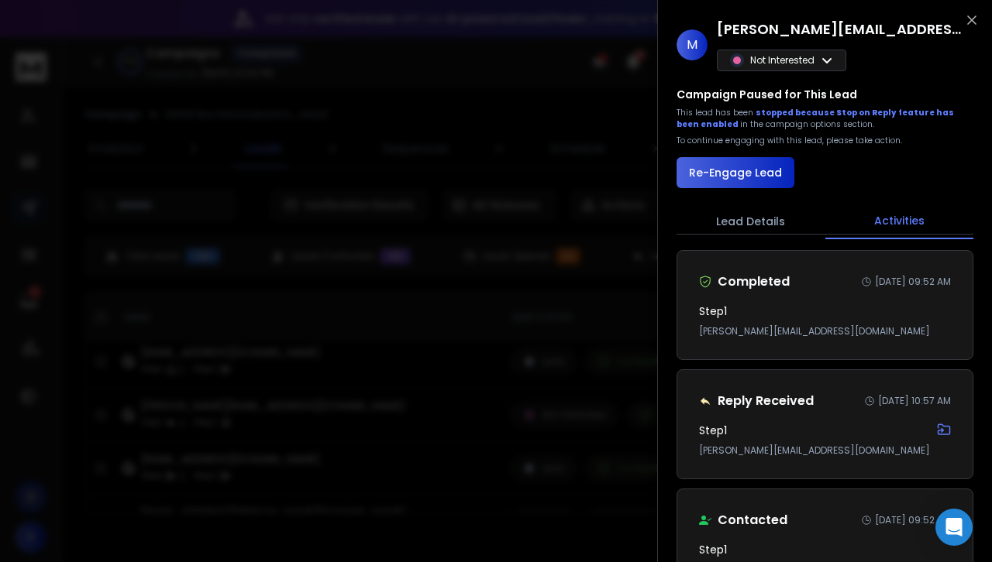
click at [879, 222] on button "Activities" at bounding box center [899, 222] width 149 height 36
click at [964, 19] on icon "button" at bounding box center [971, 19] width 15 height 15
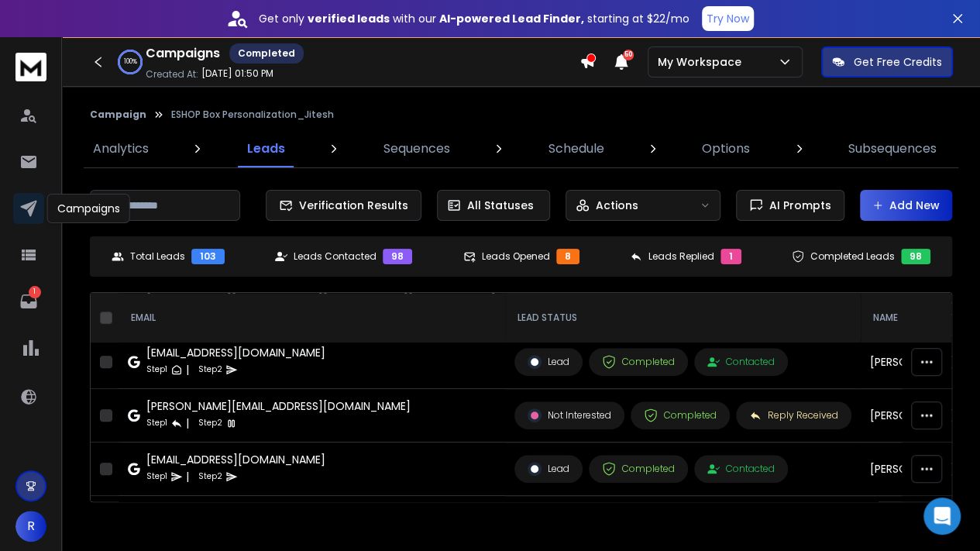
click at [39, 206] on link at bounding box center [28, 208] width 31 height 31
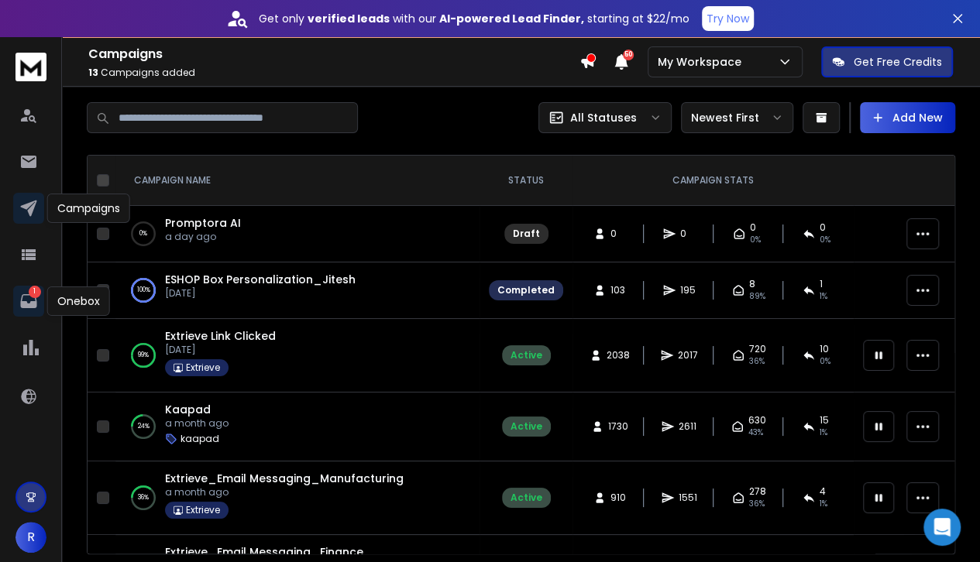
click at [34, 307] on icon at bounding box center [28, 301] width 16 height 14
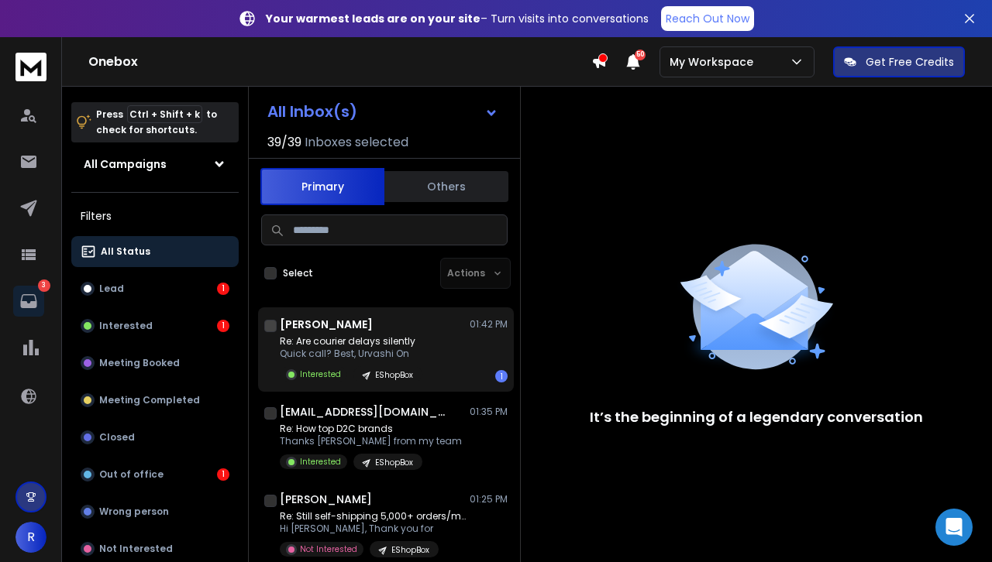
click at [370, 333] on div "[PERSON_NAME] 01:42 PM Re: Are courier delays silently Quick call? Best, Urvash…" at bounding box center [394, 350] width 228 height 66
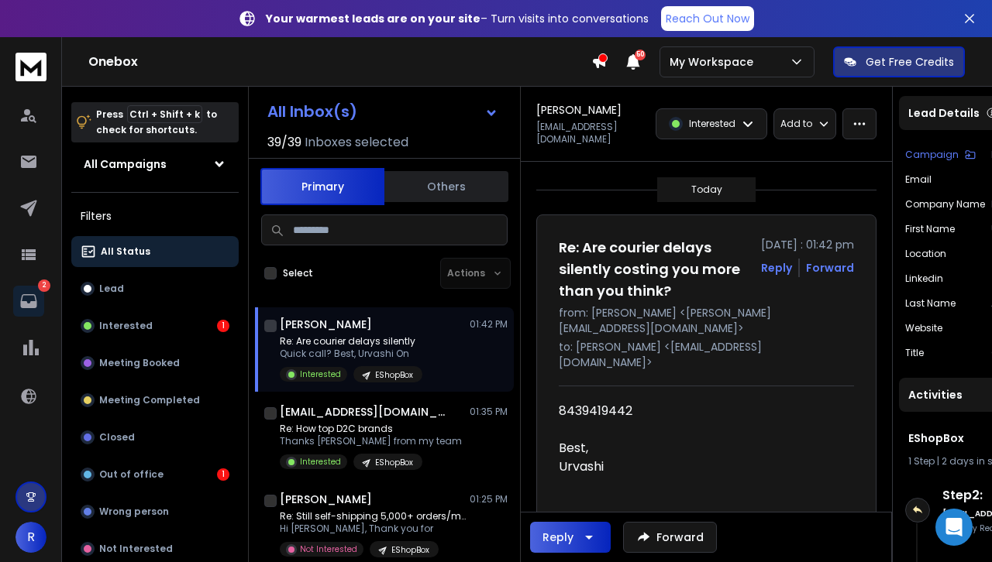
click at [587, 535] on icon "button" at bounding box center [588, 537] width 19 height 19
click at [590, 500] on p "Reply All" at bounding box center [576, 498] width 43 height 15
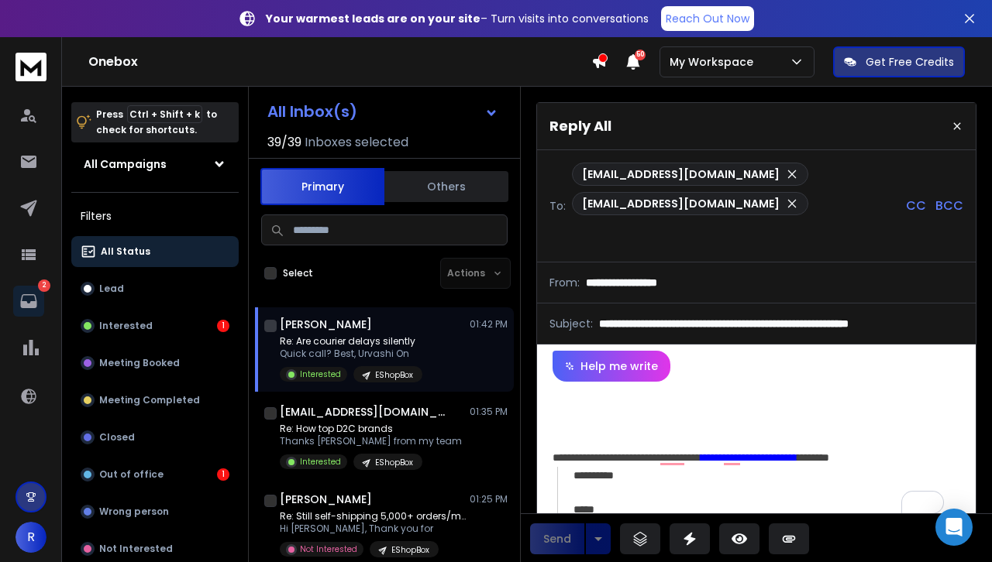
click at [911, 200] on p "CC" at bounding box center [916, 206] width 20 height 19
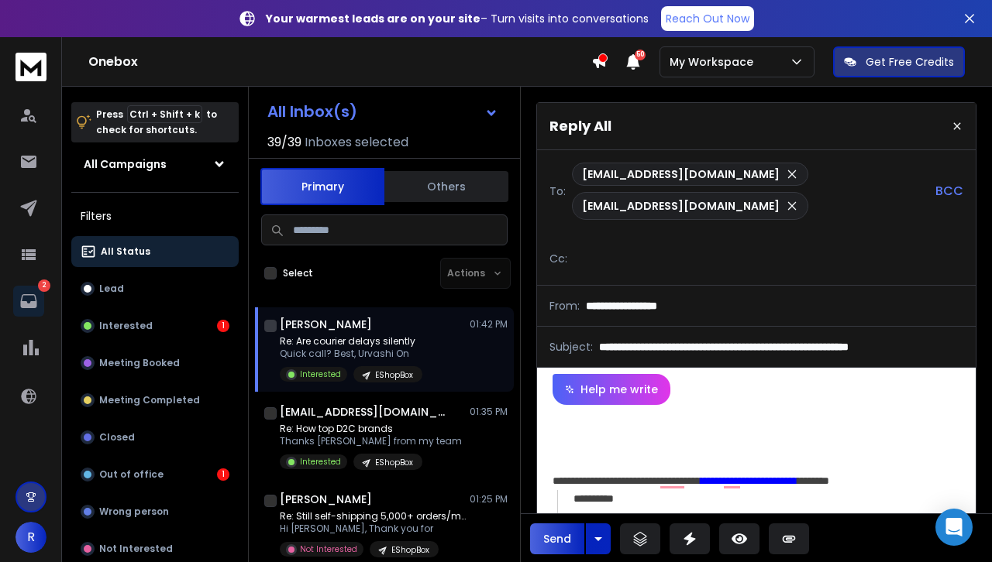
paste input "**********"
type input "**********"
paste input "**********"
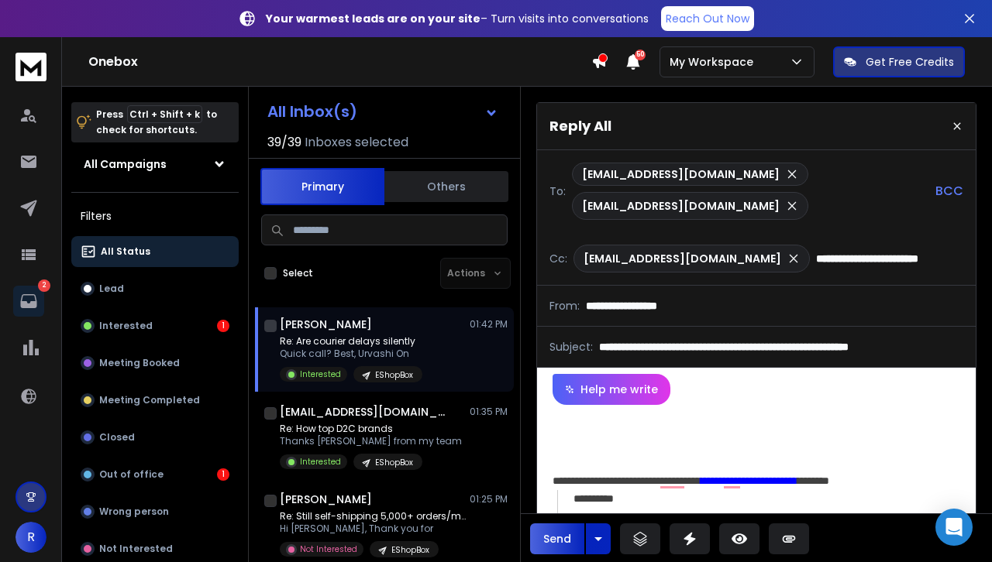
scroll to position [0, 37]
type input "**********"
click at [939, 198] on p "BCC" at bounding box center [949, 191] width 28 height 19
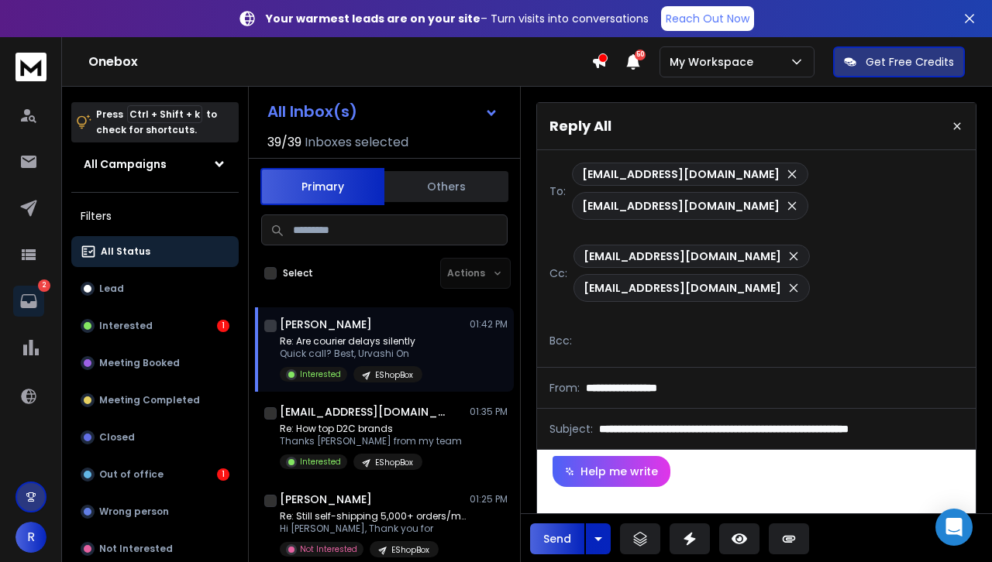
scroll to position [0, 0]
type input "**"
type input "**********"
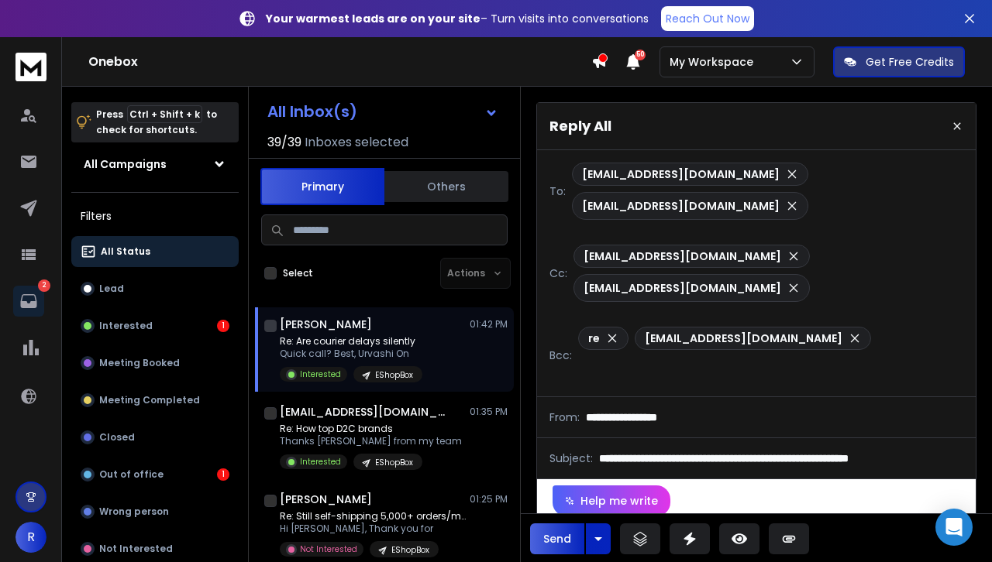
click at [612, 344] on div "re" at bounding box center [603, 338] width 50 height 23
click at [608, 338] on icon at bounding box center [612, 338] width 12 height 12
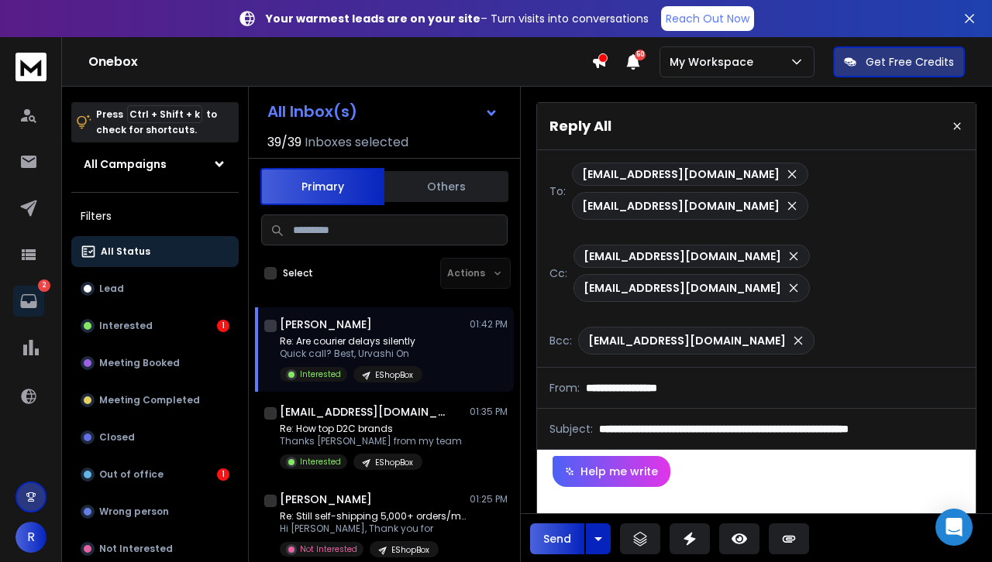
click at [820, 339] on input at bounding box center [874, 341] width 108 height 28
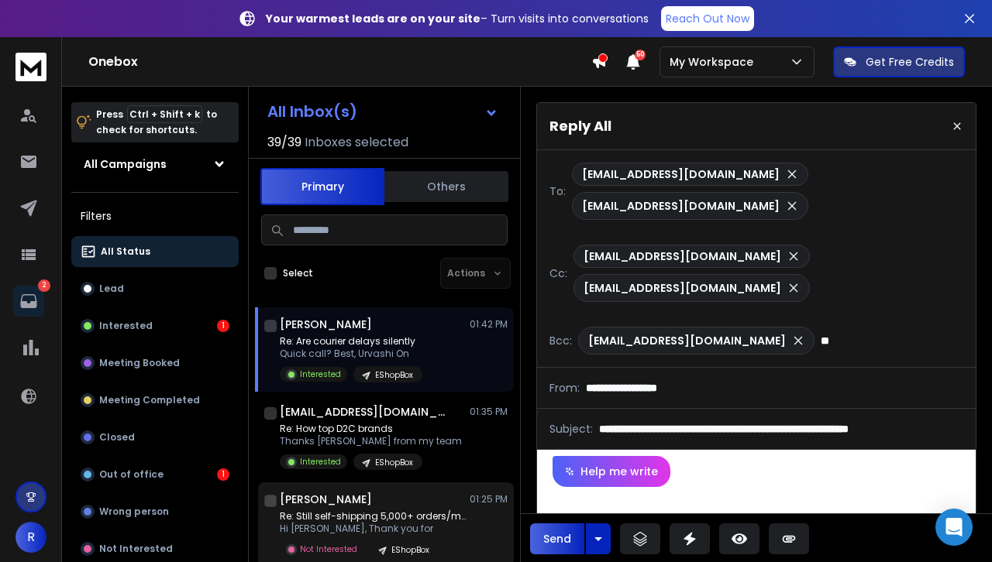
type input "**"
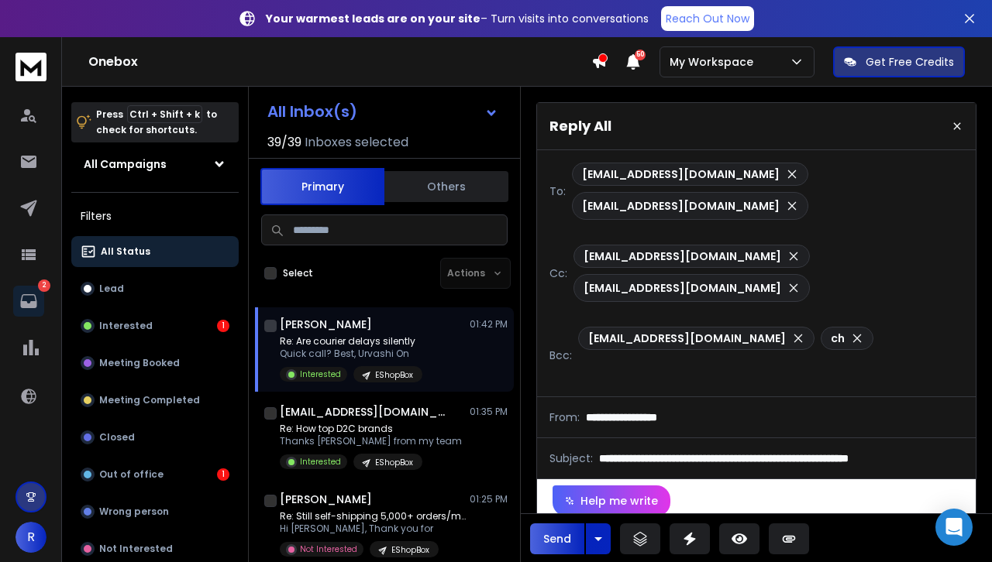
paste input "**********"
type input "**********"
click at [851, 337] on icon at bounding box center [857, 338] width 12 height 12
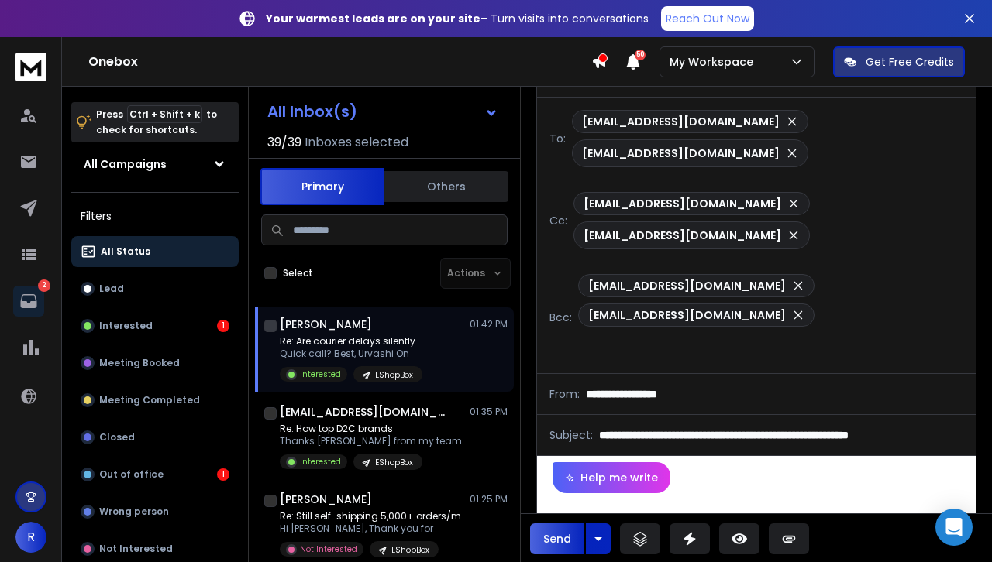
scroll to position [77, 0]
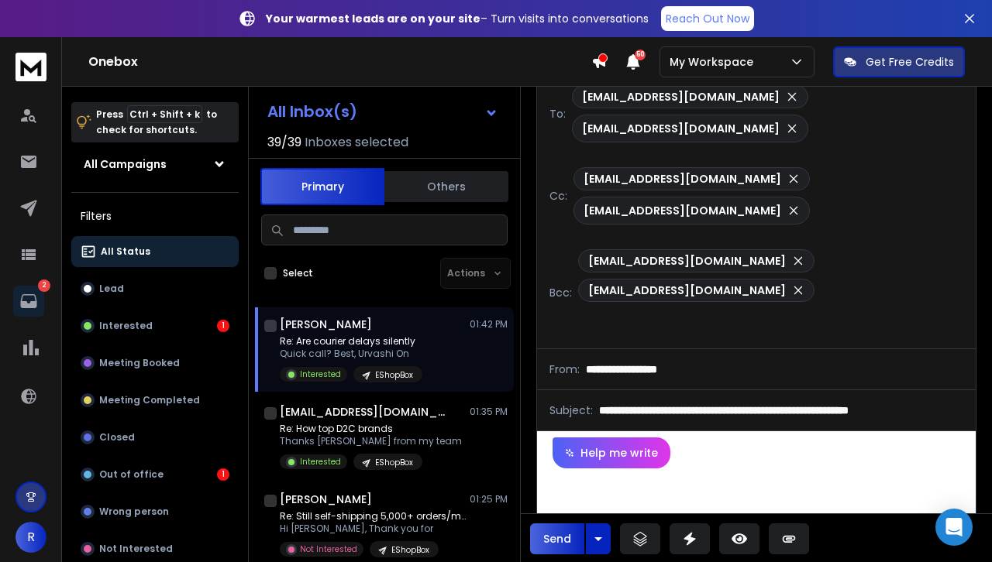
click at [555, 469] on div "**********" at bounding box center [756, 571] width 438 height 204
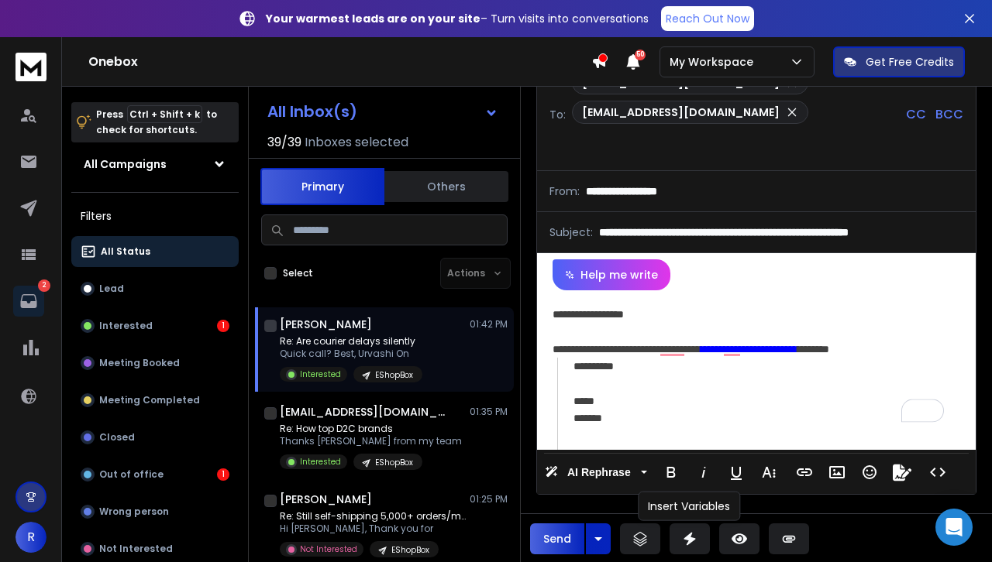
click at [686, 532] on icon at bounding box center [689, 538] width 15 height 15
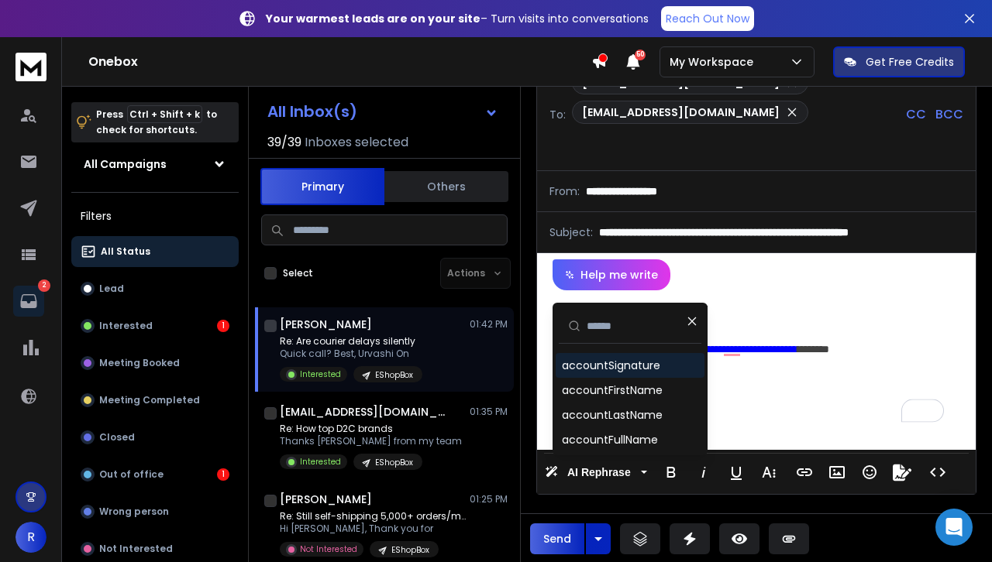
click at [632, 366] on div "accountSignature" at bounding box center [611, 365] width 98 height 15
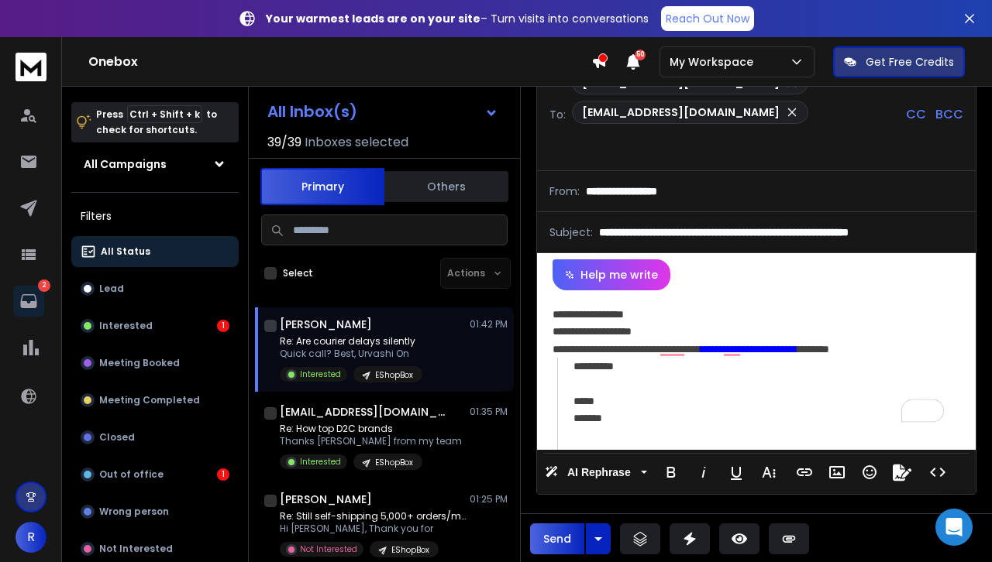
click at [562, 531] on button "Send" at bounding box center [557, 539] width 54 height 31
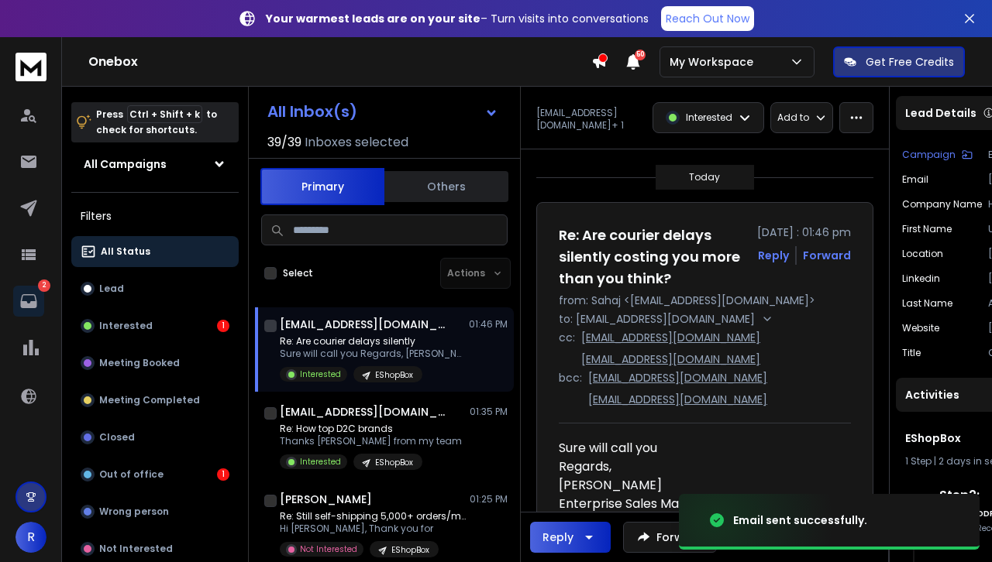
click at [375, 345] on p "Re: Are courier delays silently" at bounding box center [373, 341] width 186 height 12
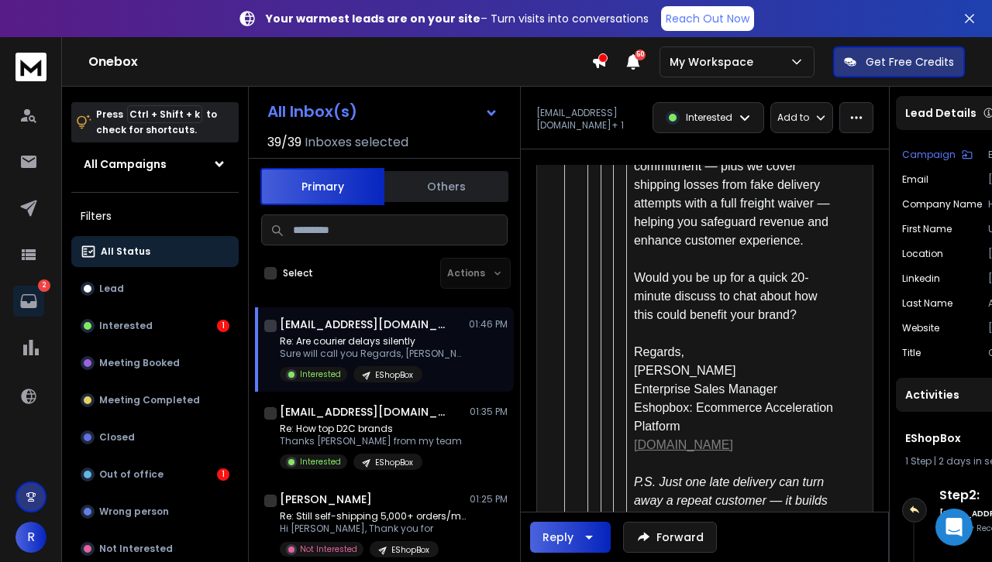
scroll to position [1987, 0]
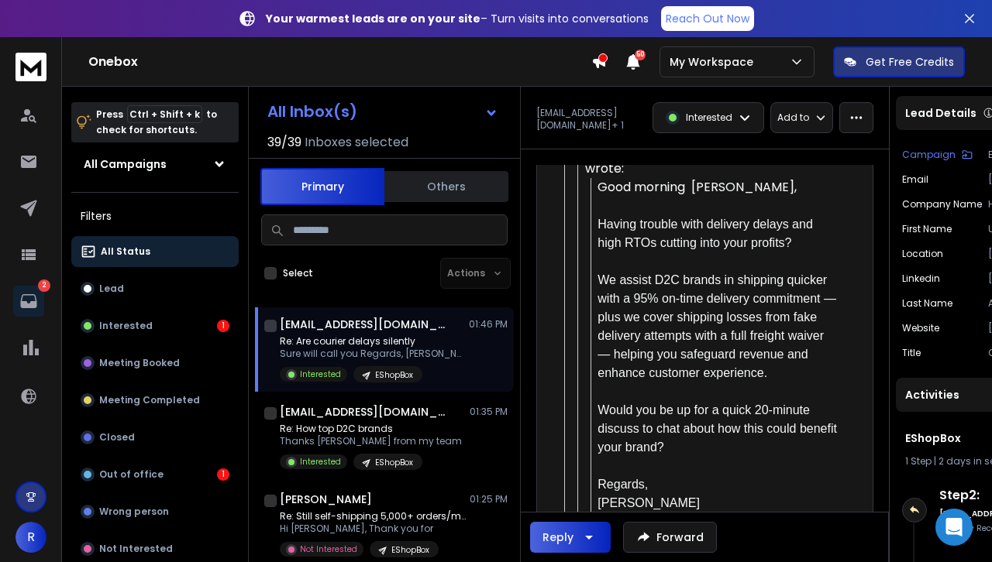
scroll to position [5705, 0]
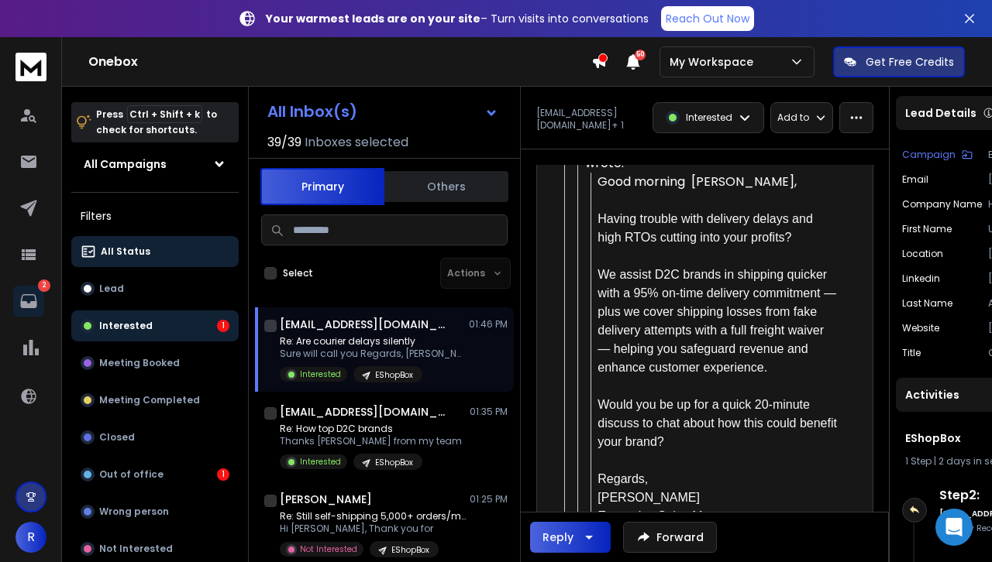
click at [177, 318] on button "Interested 1" at bounding box center [154, 326] width 167 height 31
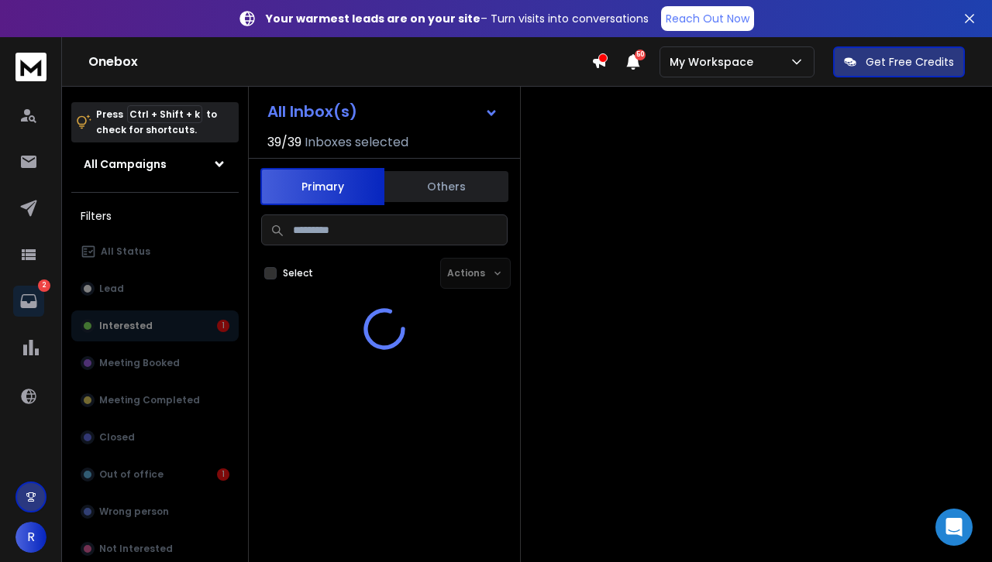
scroll to position [0, 0]
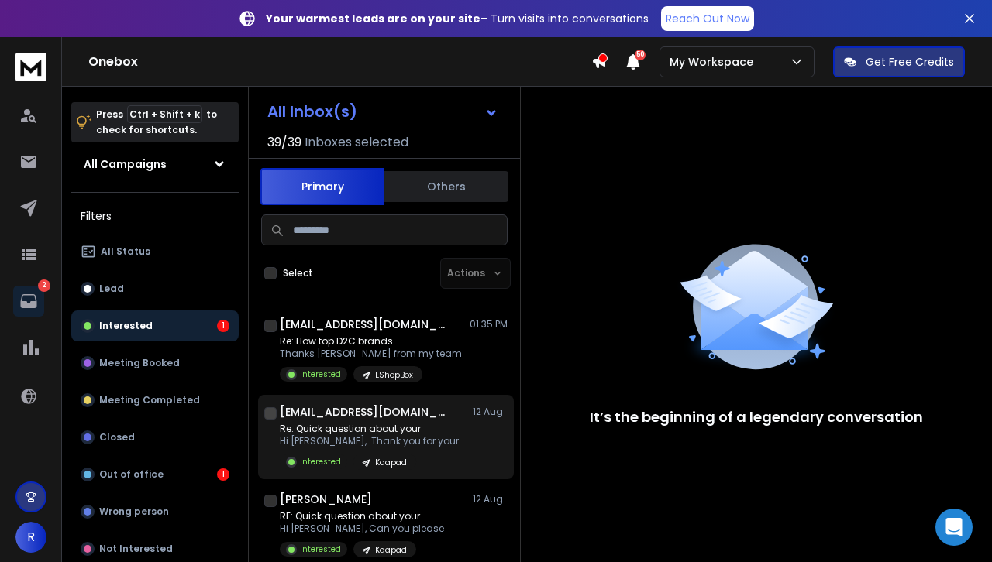
click at [439, 426] on div "Re: Quick question about your Hi Rutvi, Thank you for your Interested Kaapad" at bounding box center [394, 446] width 228 height 47
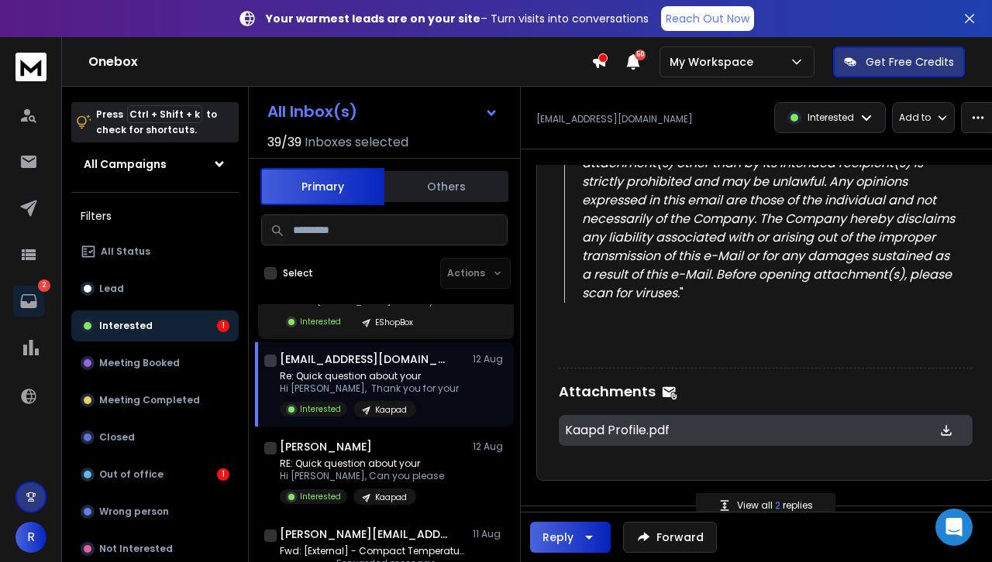
scroll to position [77, 0]
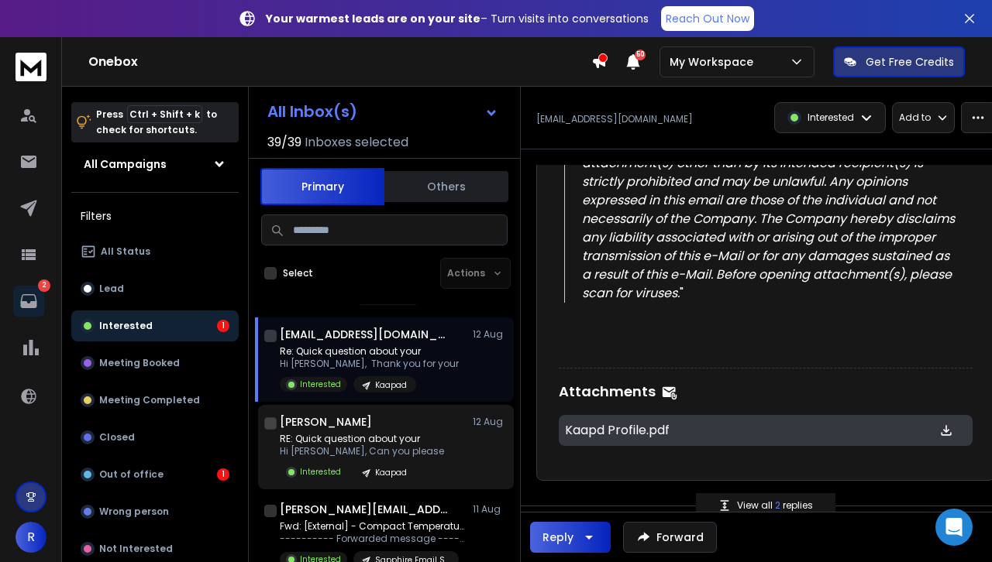
click at [449, 441] on div "RE: Quick question about your Hi Shreeman, Can you please Interested Kaapad" at bounding box center [394, 456] width 228 height 47
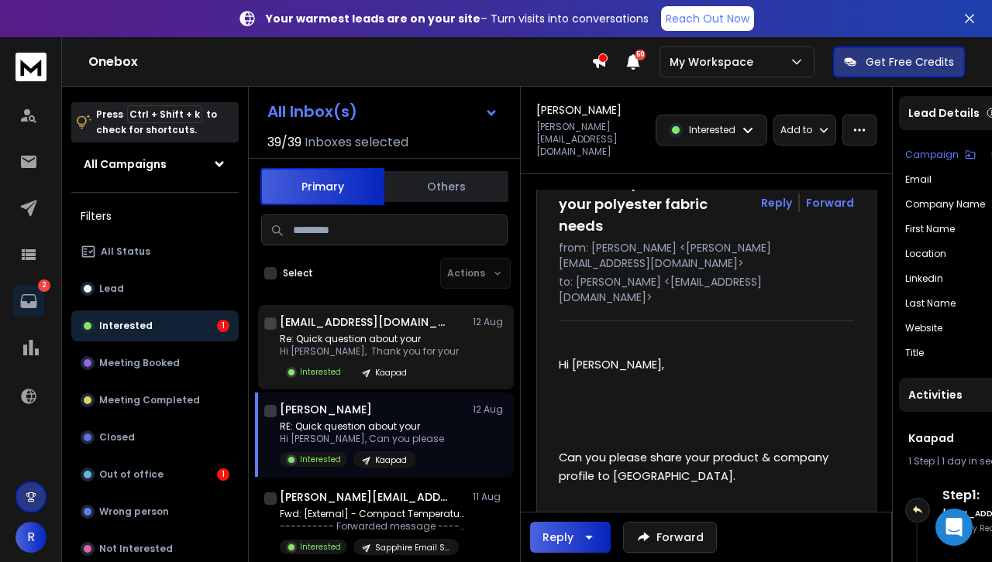
scroll to position [0, 0]
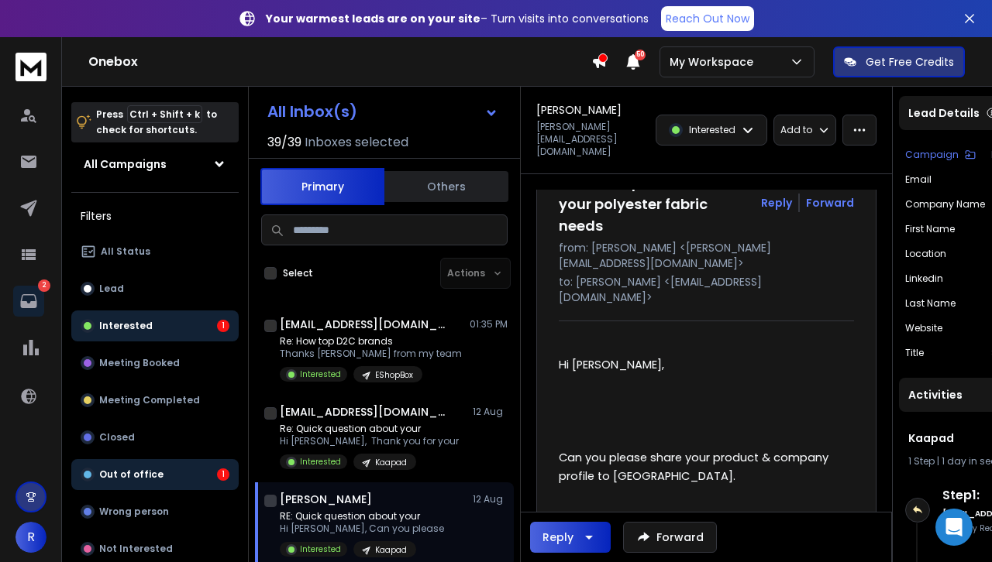
click at [198, 471] on button "Out of office 1" at bounding box center [154, 474] width 167 height 31
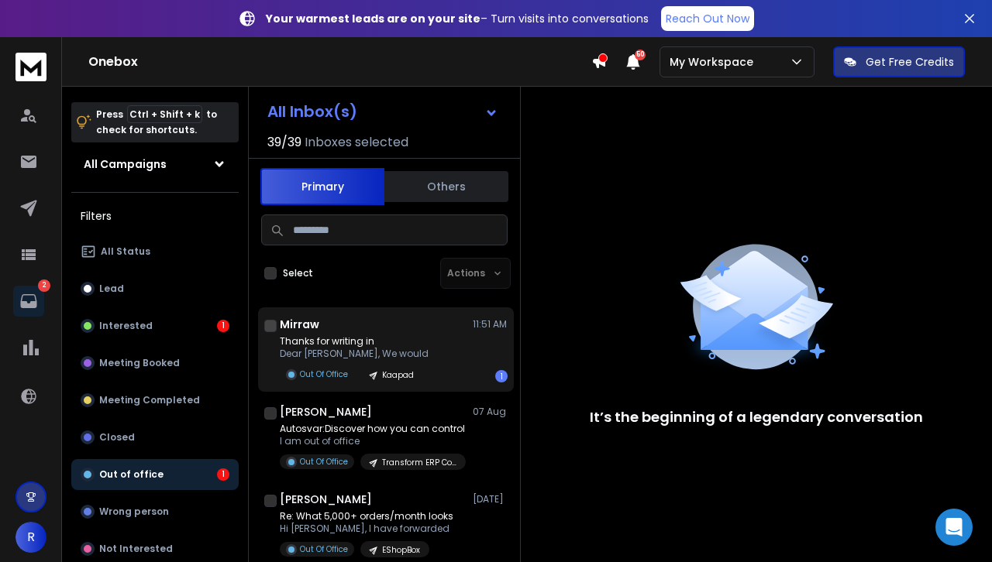
click at [394, 348] on p "Dear Shreemann Paliwal, We would" at bounding box center [354, 354] width 149 height 12
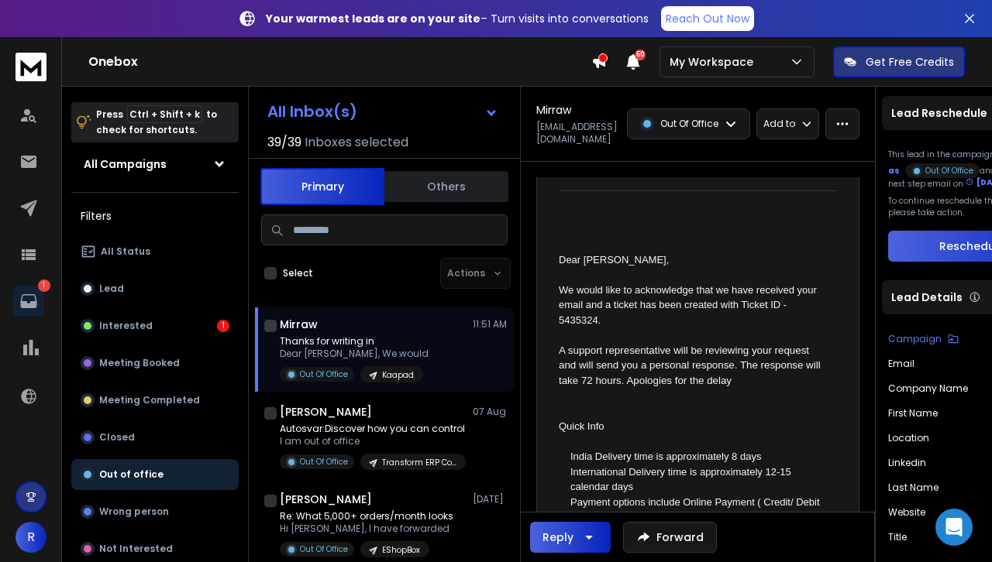
scroll to position [232, 0]
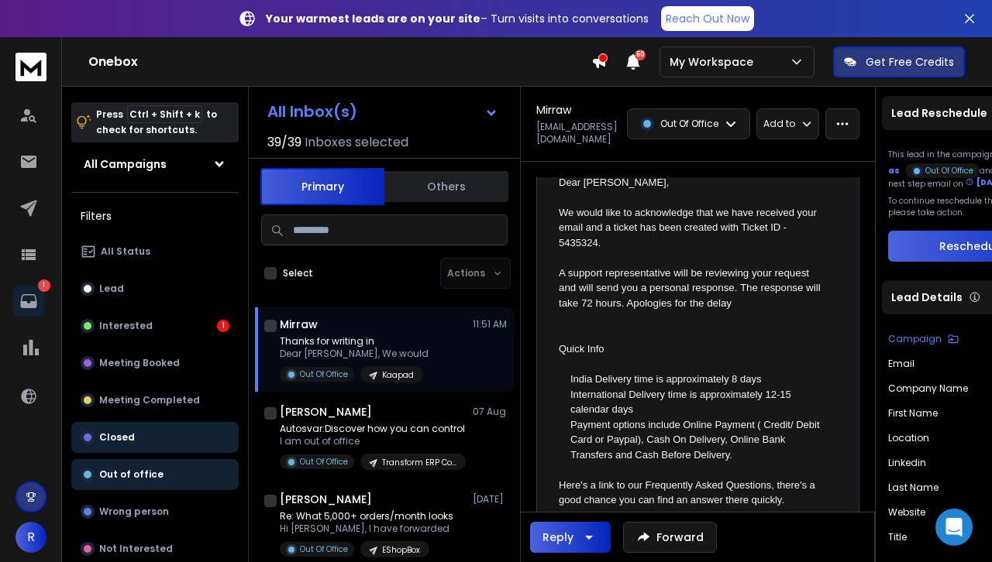
click at [156, 438] on button "Closed" at bounding box center [154, 437] width 167 height 31
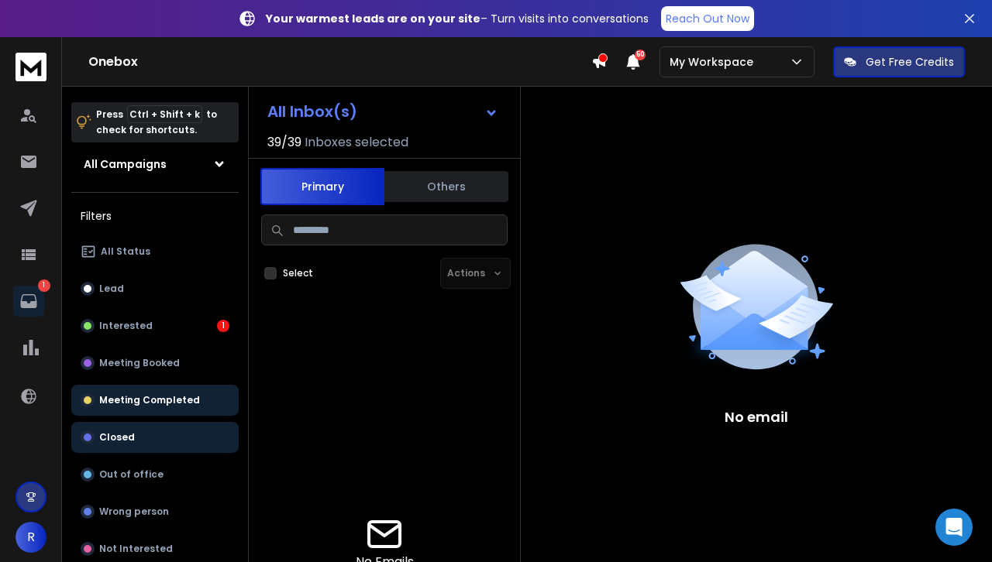
click at [162, 404] on p "Meeting Completed" at bounding box center [149, 400] width 101 height 12
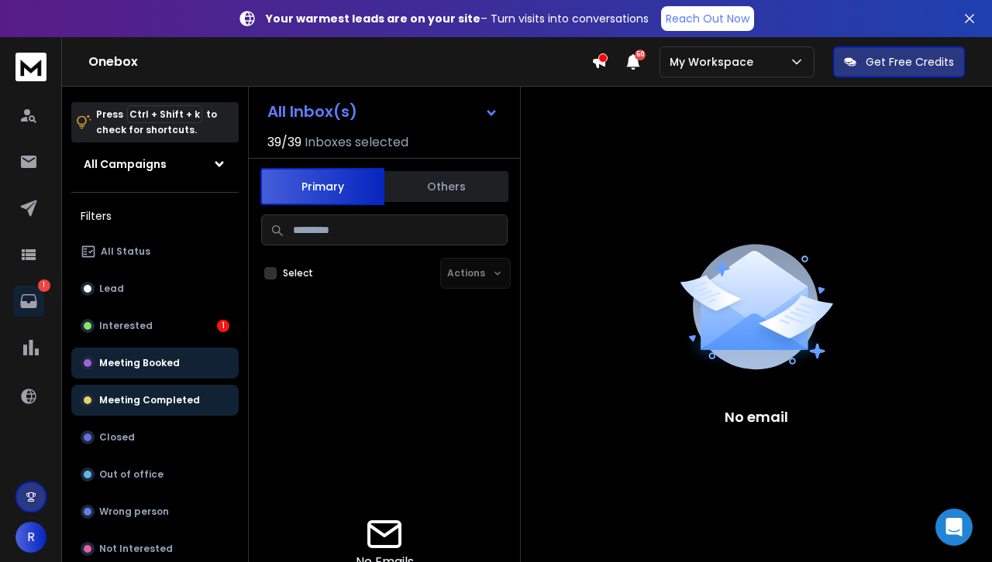
click at [160, 372] on button "Meeting Booked" at bounding box center [154, 363] width 167 height 31
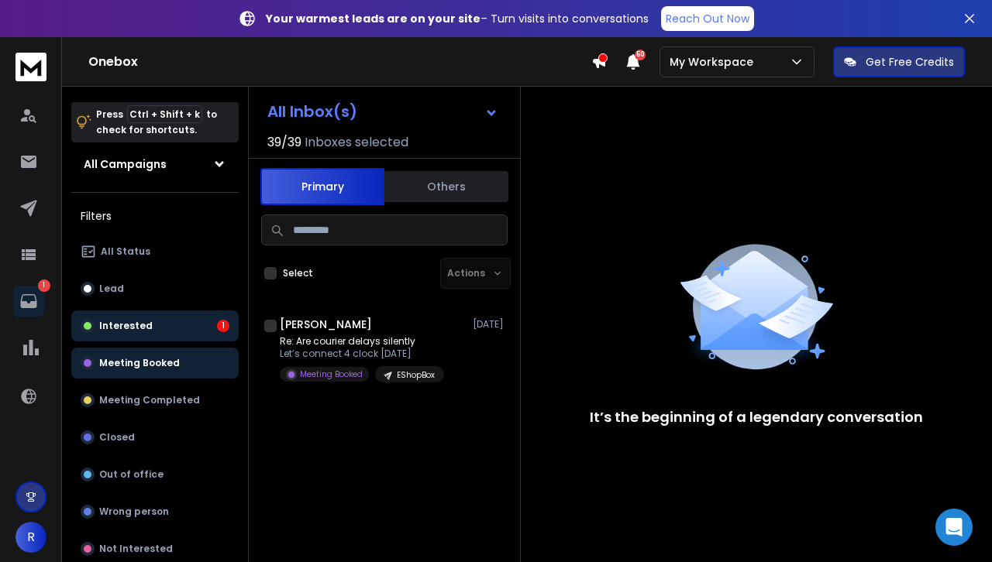
click at [160, 327] on button "Interested 1" at bounding box center [154, 326] width 167 height 31
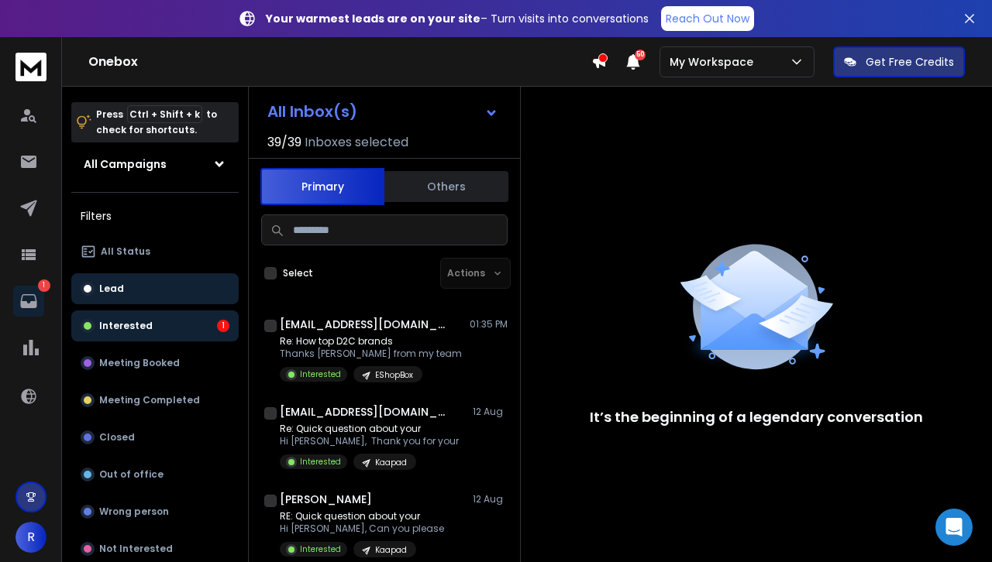
click at [166, 297] on button "Lead" at bounding box center [154, 288] width 167 height 31
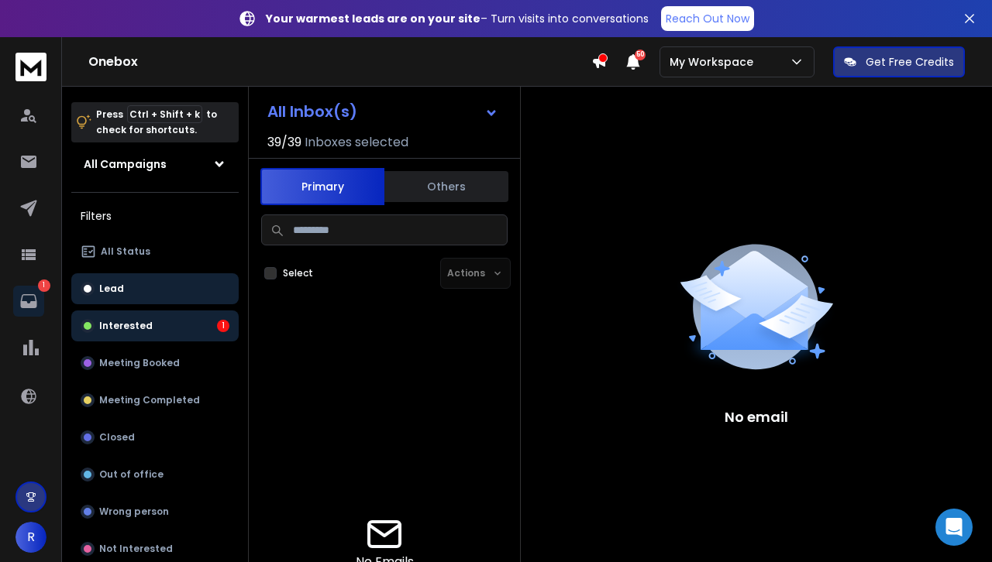
click at [160, 321] on button "Interested 1" at bounding box center [154, 326] width 167 height 31
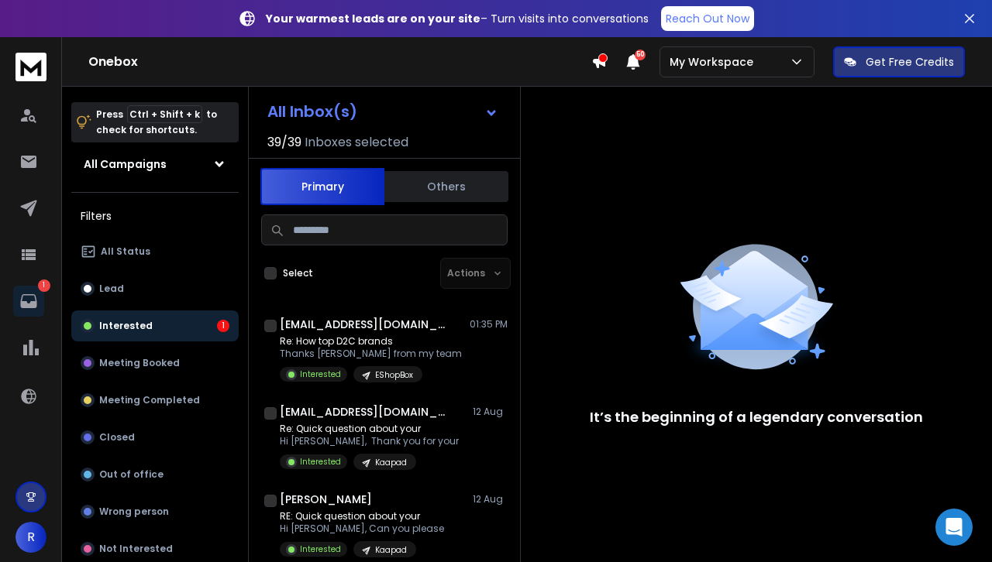
click at [500, 271] on div "Actions" at bounding box center [475, 273] width 70 height 31
click at [495, 271] on div "Actions" at bounding box center [475, 273] width 70 height 31
click at [474, 277] on div "Actions" at bounding box center [475, 273] width 70 height 31
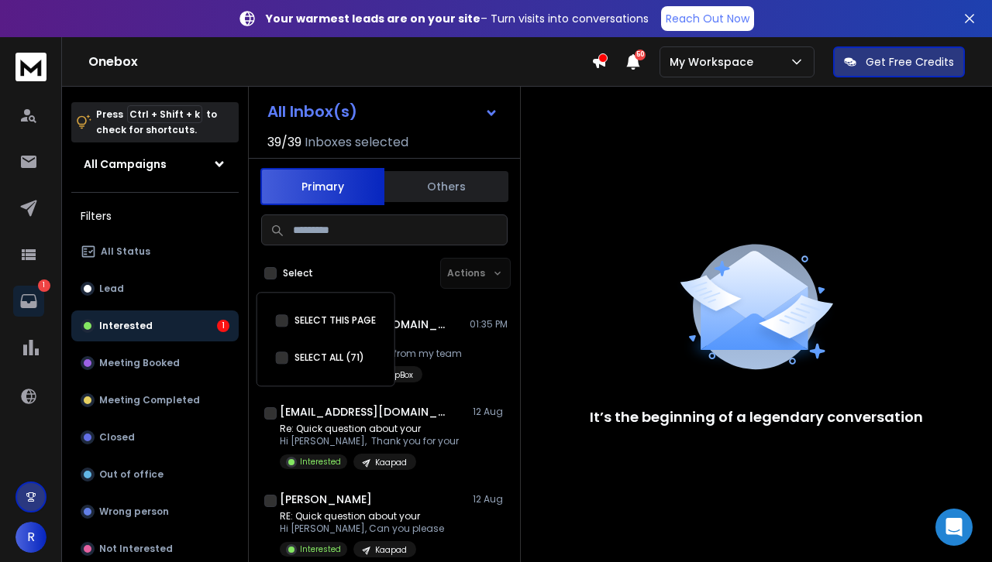
click at [274, 357] on div "SELECT THIS PAGE SELECT ALL (71)" at bounding box center [325, 339] width 119 height 81
click at [277, 357] on button "SELECT THIS PAGE" at bounding box center [282, 358] width 12 height 12
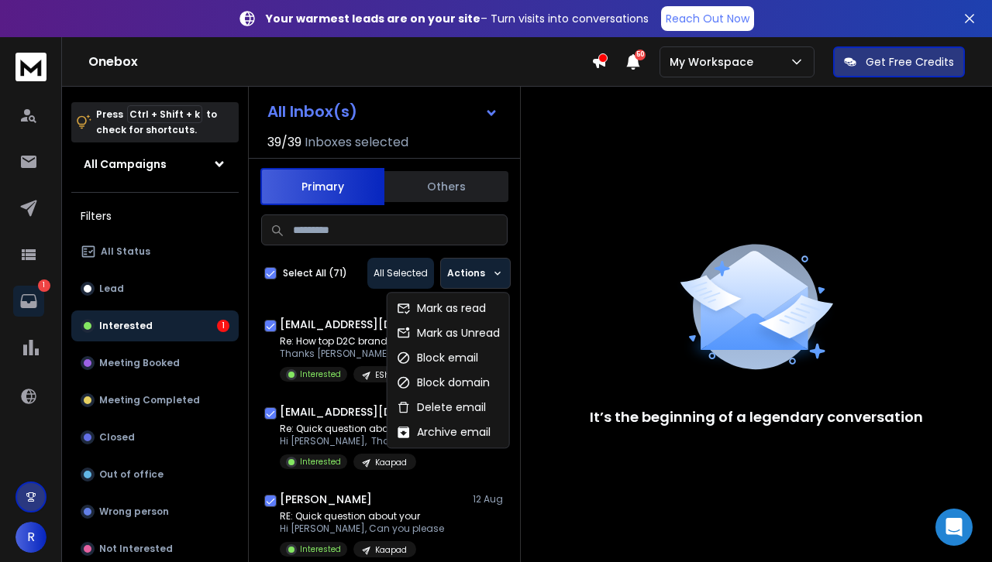
click at [502, 281] on button "Actions" at bounding box center [475, 273] width 70 height 31
click at [596, 281] on div "It’s the beginning of a legendary conversation" at bounding box center [756, 326] width 471 height 478
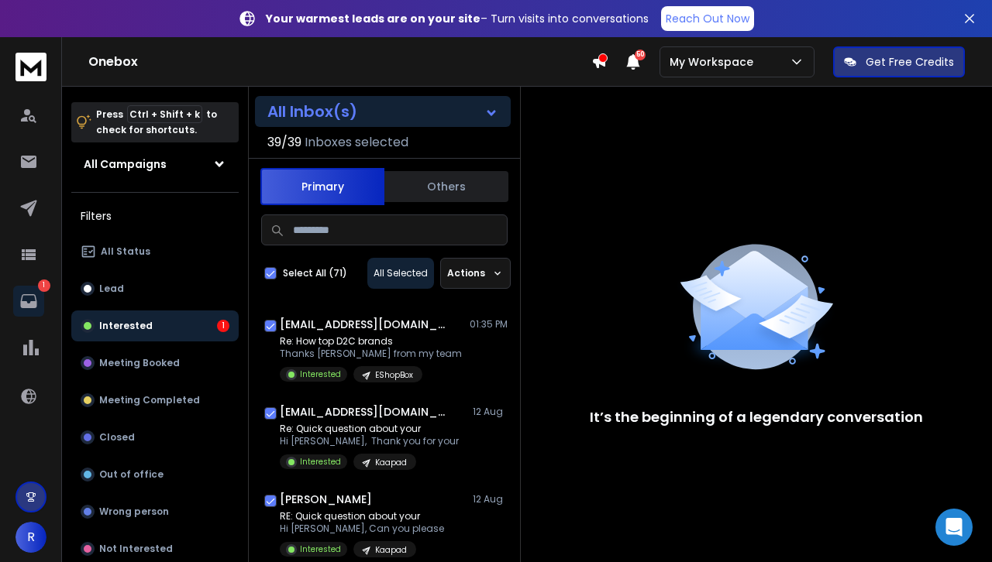
click at [490, 115] on icon at bounding box center [491, 113] width 14 height 14
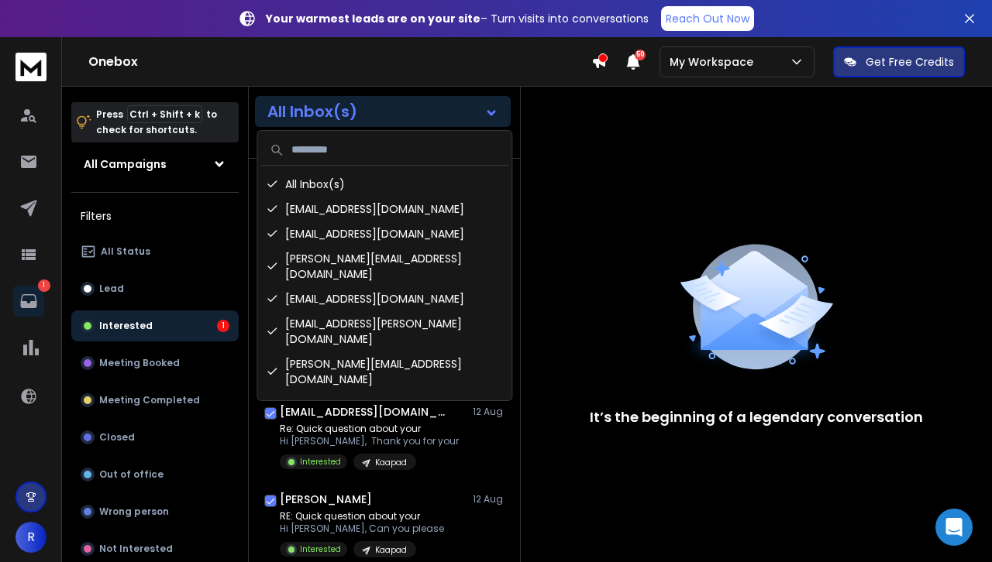
click at [490, 115] on icon at bounding box center [491, 113] width 14 height 14
